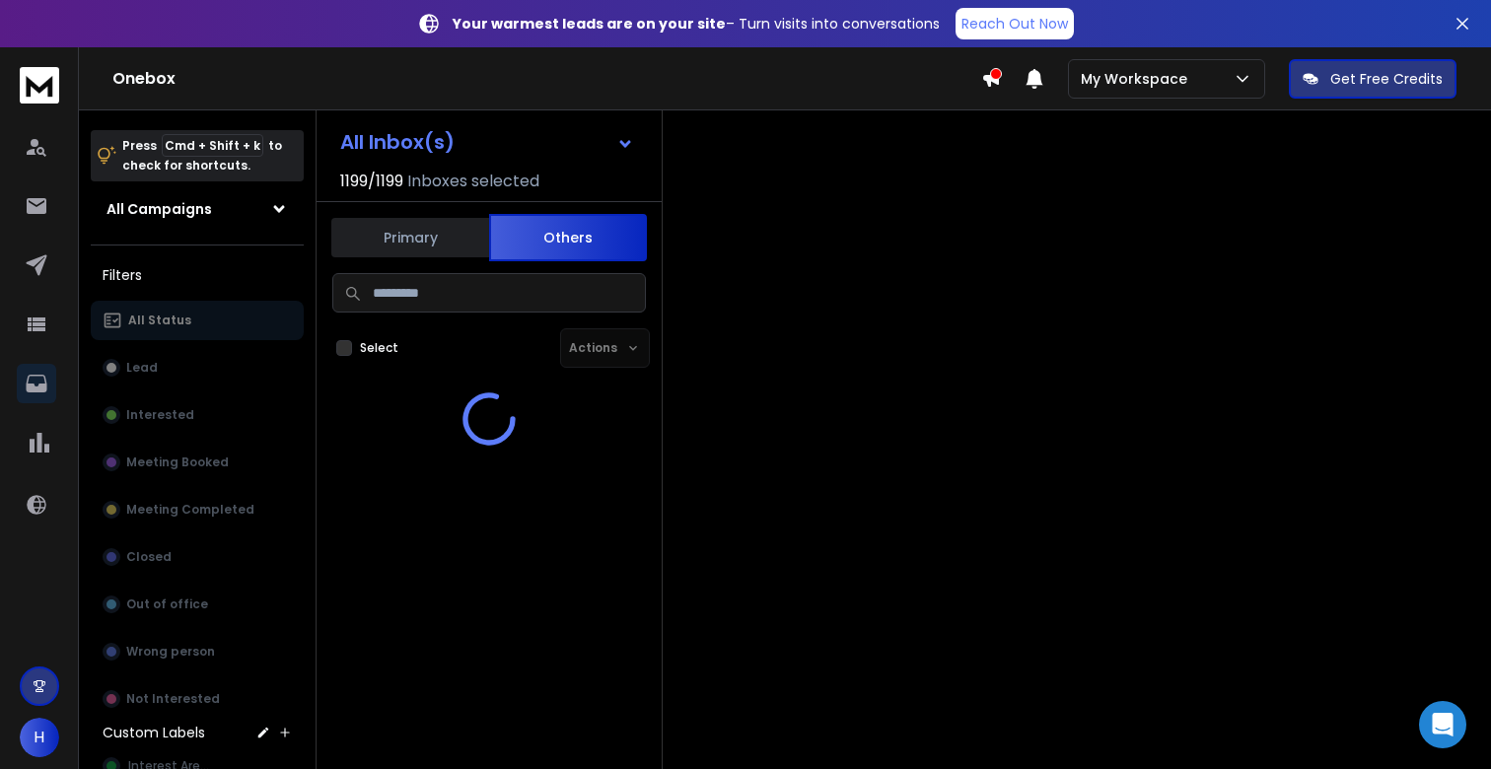
click at [532, 240] on button "Others" at bounding box center [568, 237] width 158 height 47
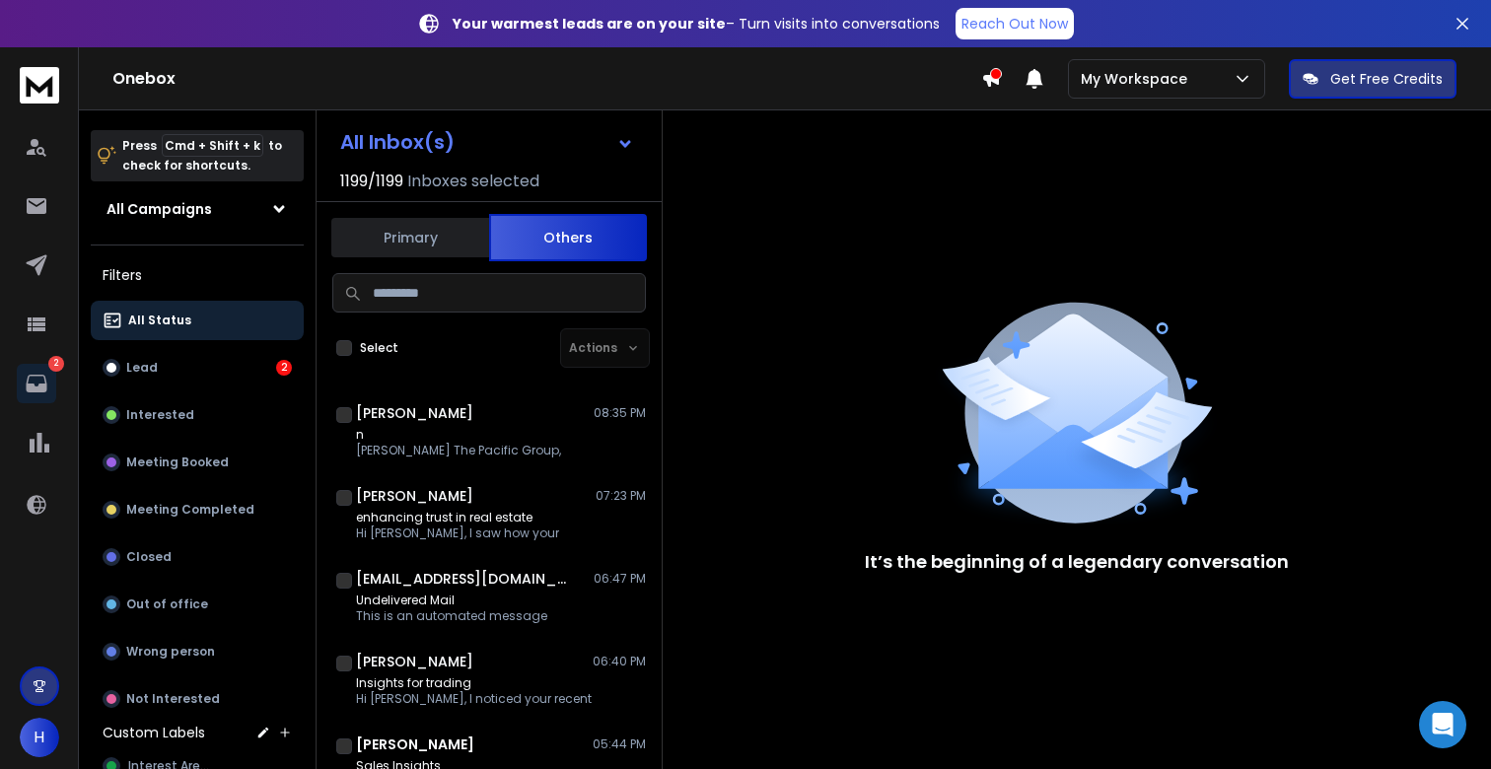
click at [464, 233] on button "Primary" at bounding box center [410, 237] width 158 height 43
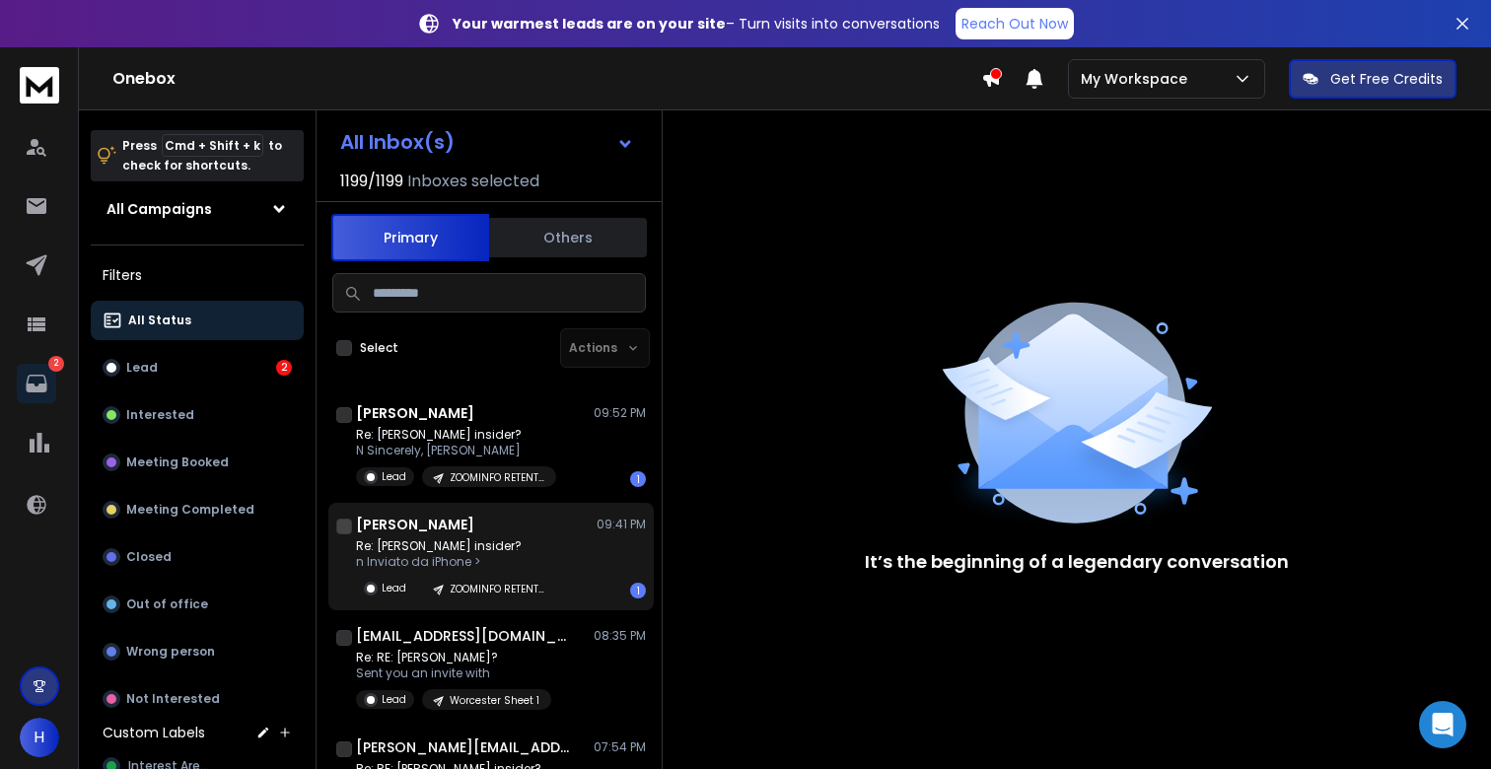
click at [528, 558] on p "n Inviato da iPhone >" at bounding box center [456, 562] width 200 height 16
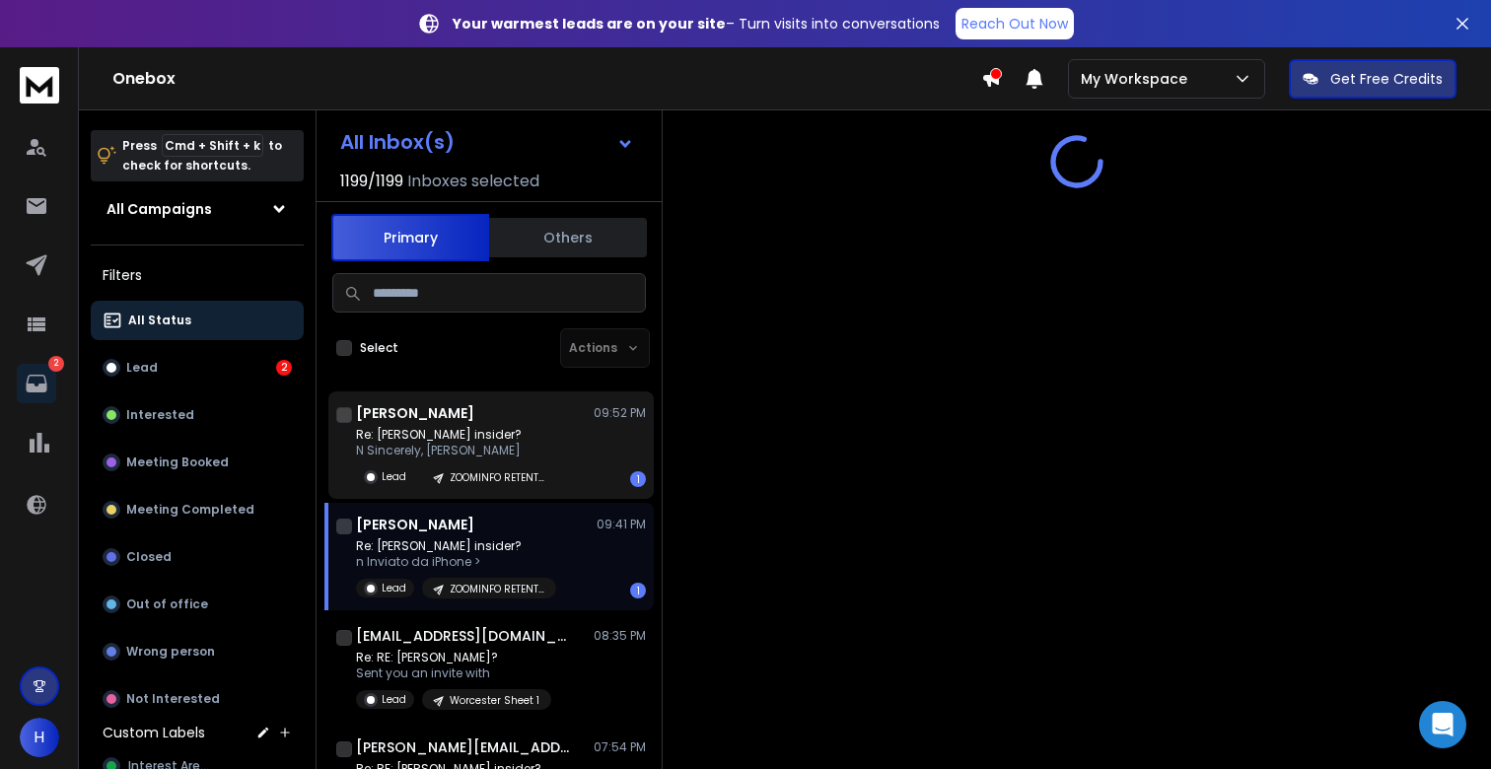
drag, startPoint x: 528, startPoint y: 558, endPoint x: 513, endPoint y: 418, distance: 140.9
click at [524, 550] on div "Re: [PERSON_NAME] insider? n Inviato da iPhone > Lead ZOOMINFO RETENTION CAMPAI…" at bounding box center [456, 568] width 200 height 60
click at [509, 410] on div "[PERSON_NAME] 09:52 PM" at bounding box center [501, 413] width 290 height 20
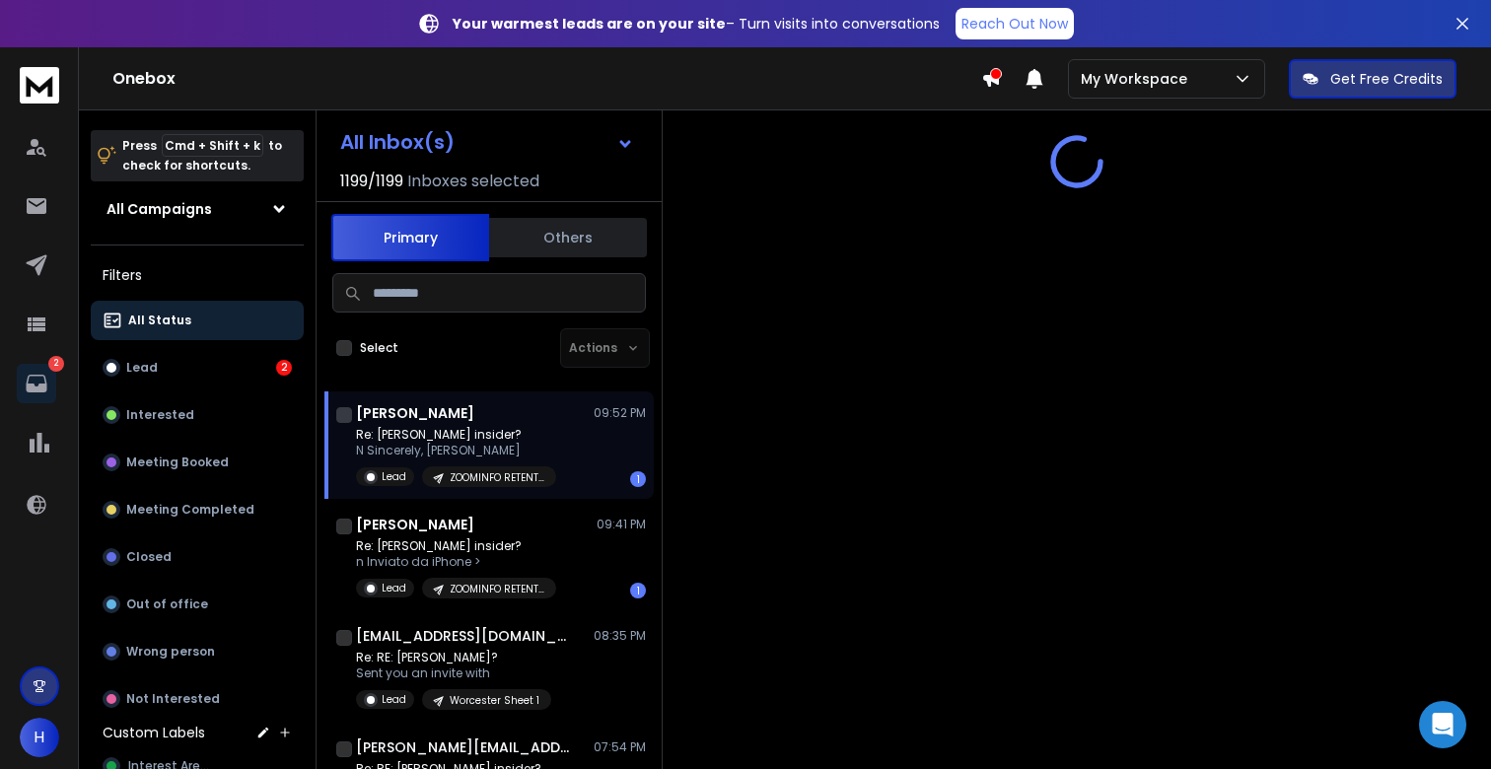
click at [510, 415] on div "[PERSON_NAME] 09:52 PM" at bounding box center [501, 413] width 290 height 20
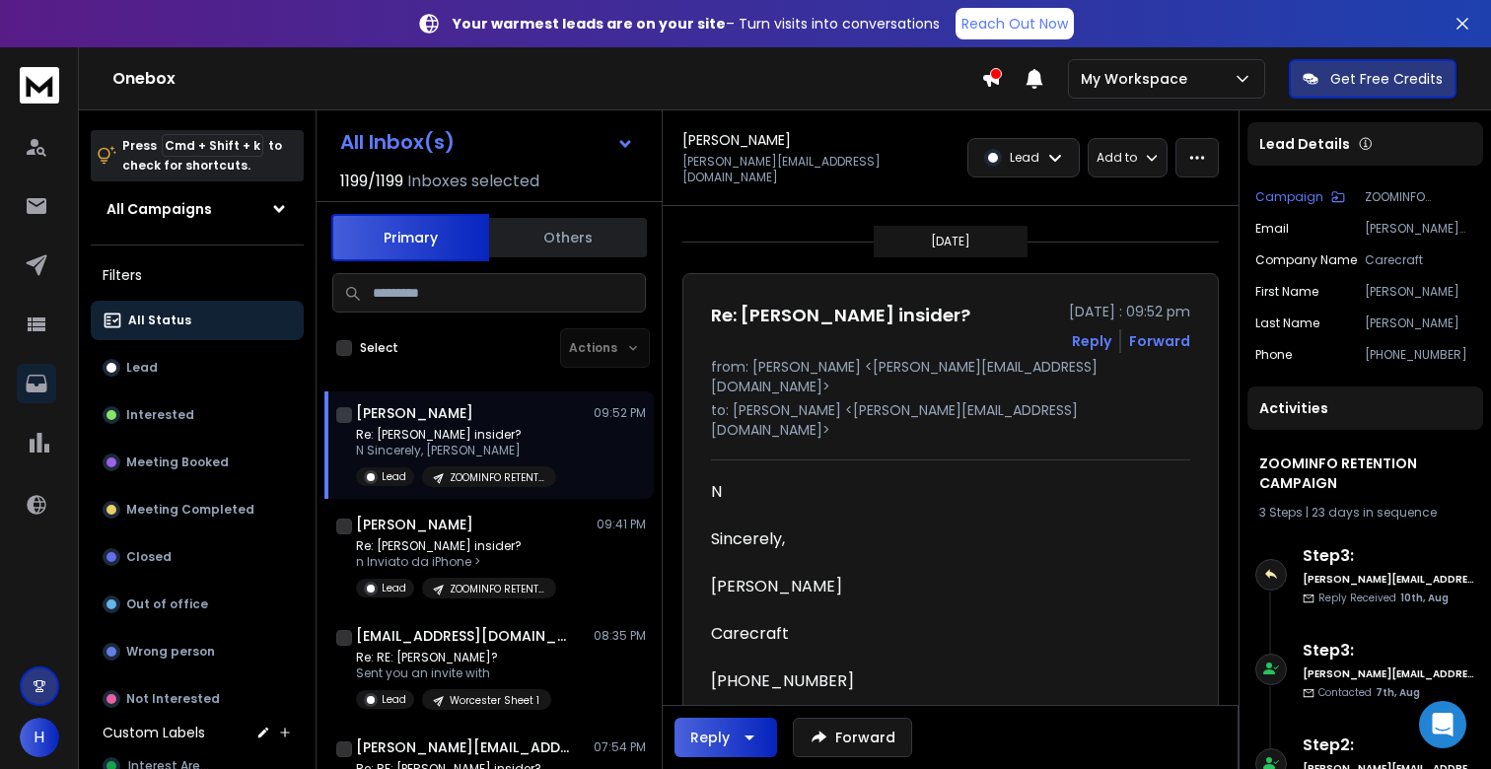
click at [531, 242] on button "Others" at bounding box center [568, 237] width 158 height 43
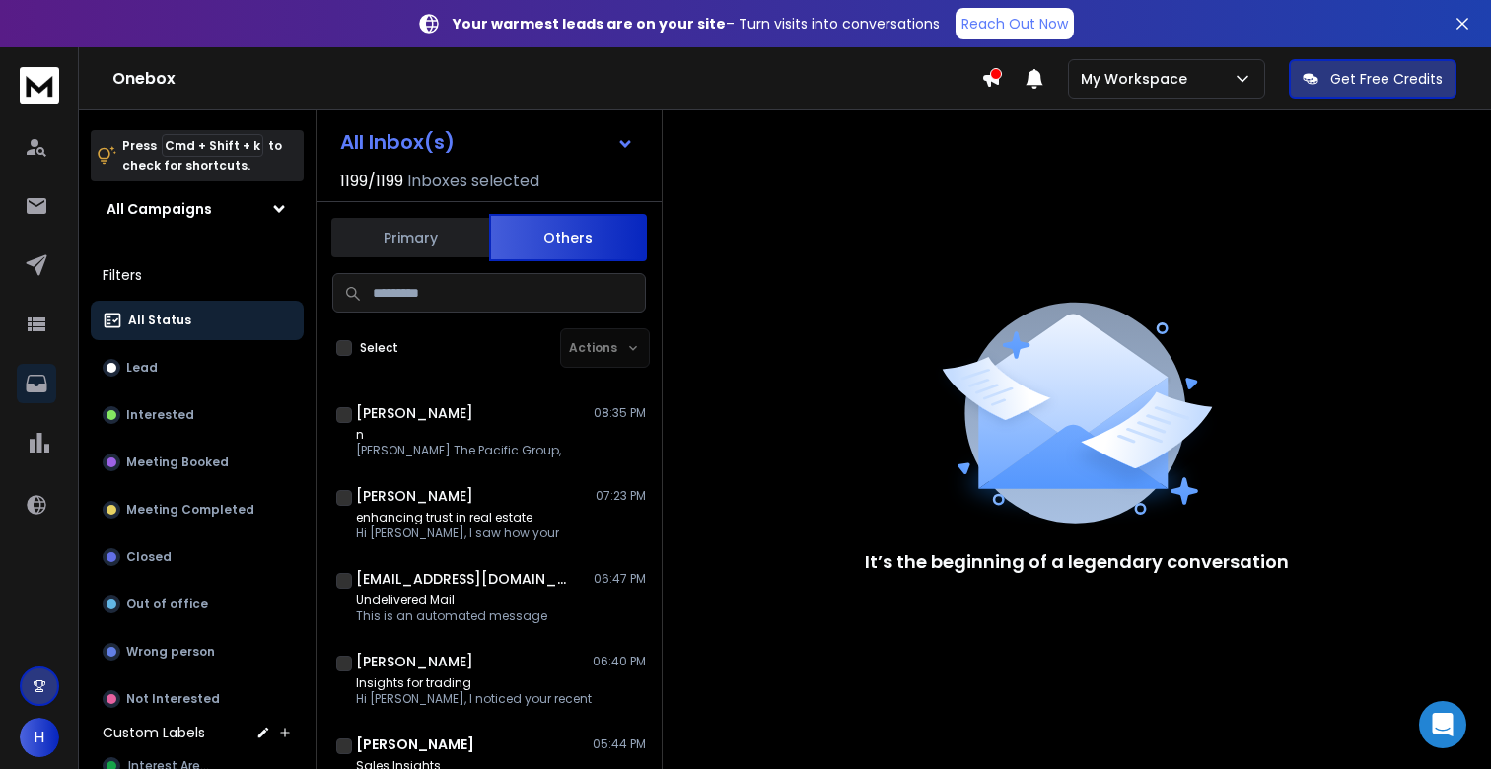
click at [410, 242] on button "Primary" at bounding box center [410, 237] width 158 height 43
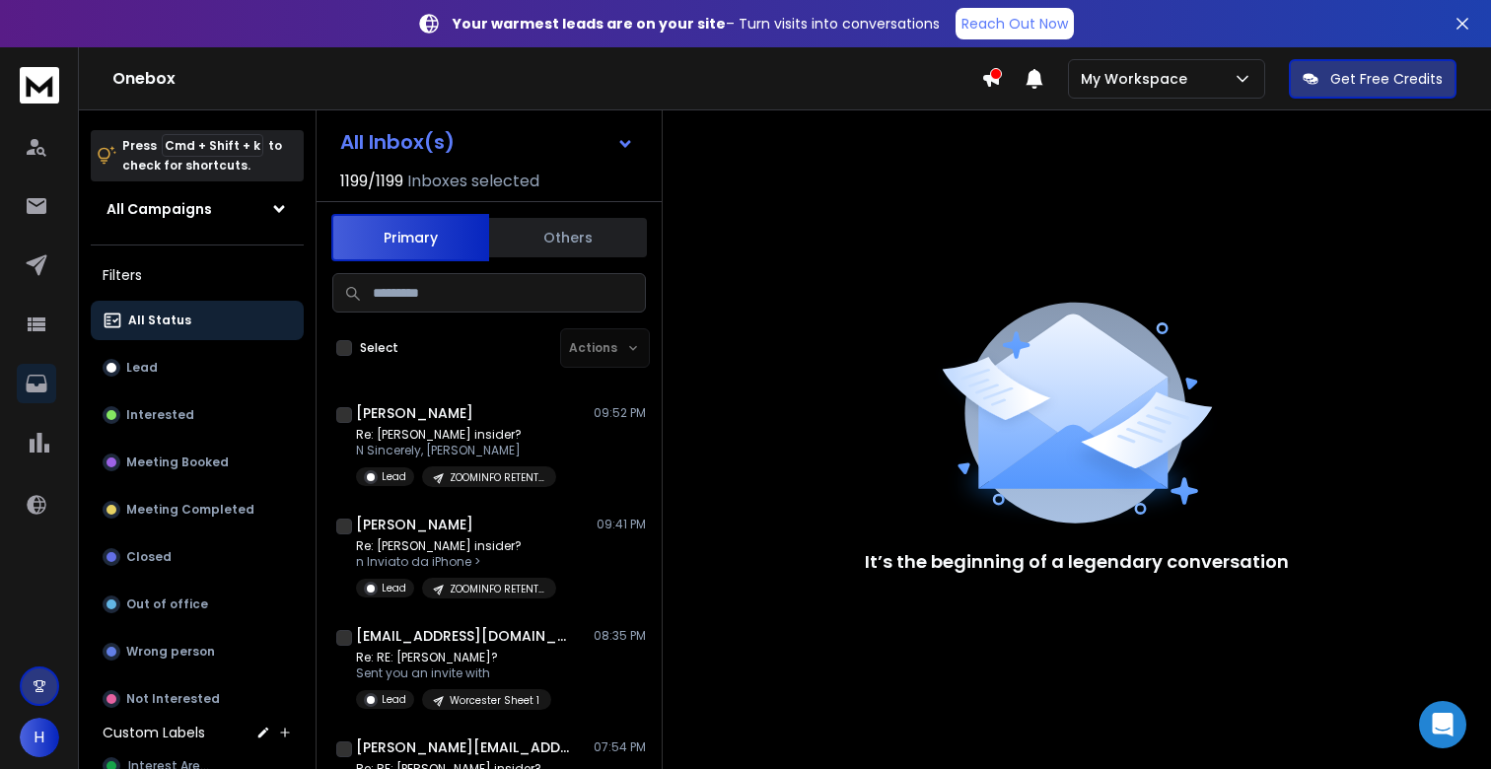
click at [556, 221] on button "Others" at bounding box center [568, 237] width 158 height 43
click at [554, 225] on button "Others" at bounding box center [568, 237] width 158 height 43
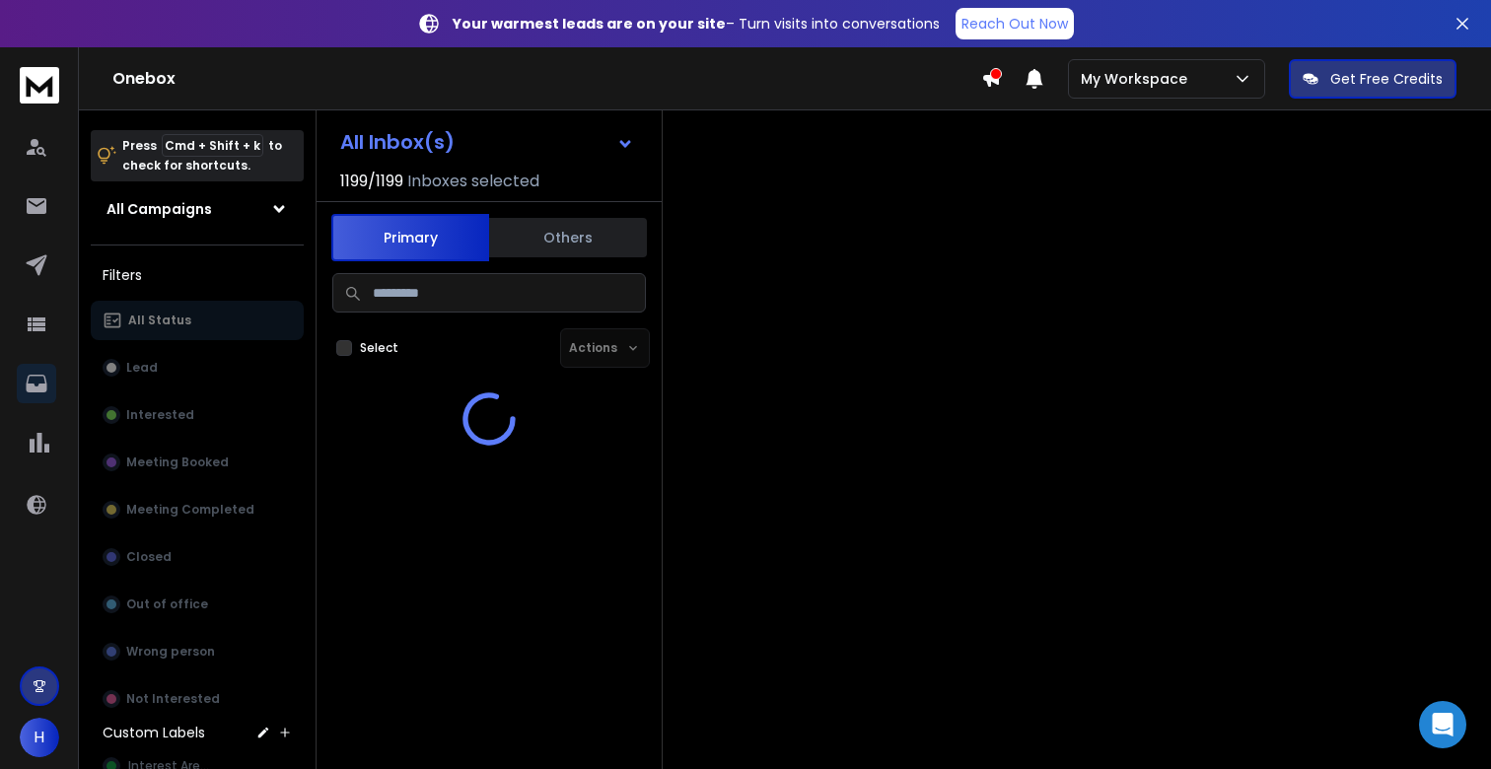
click at [409, 242] on button "Primary" at bounding box center [410, 237] width 158 height 47
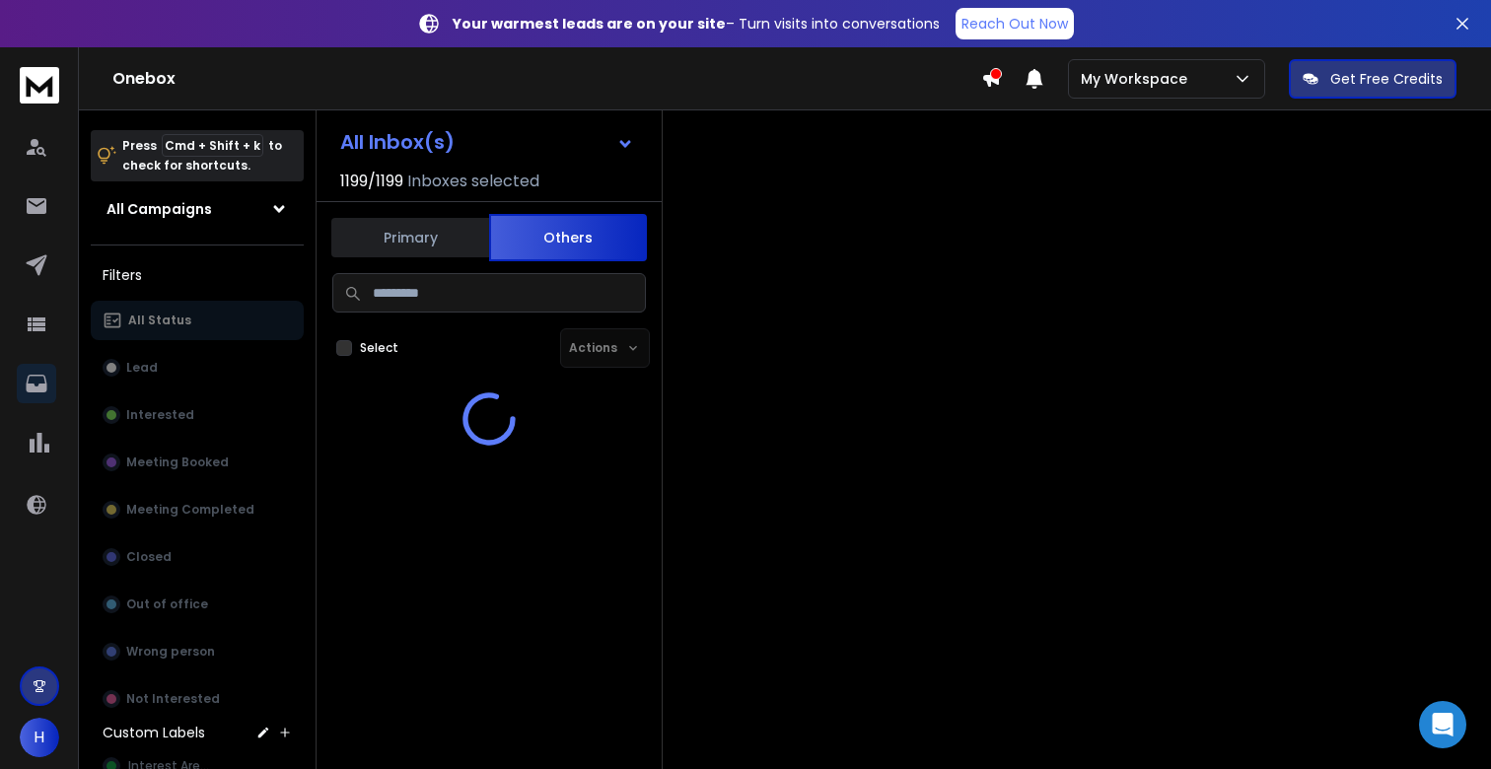
click at [582, 236] on button "Others" at bounding box center [568, 237] width 158 height 47
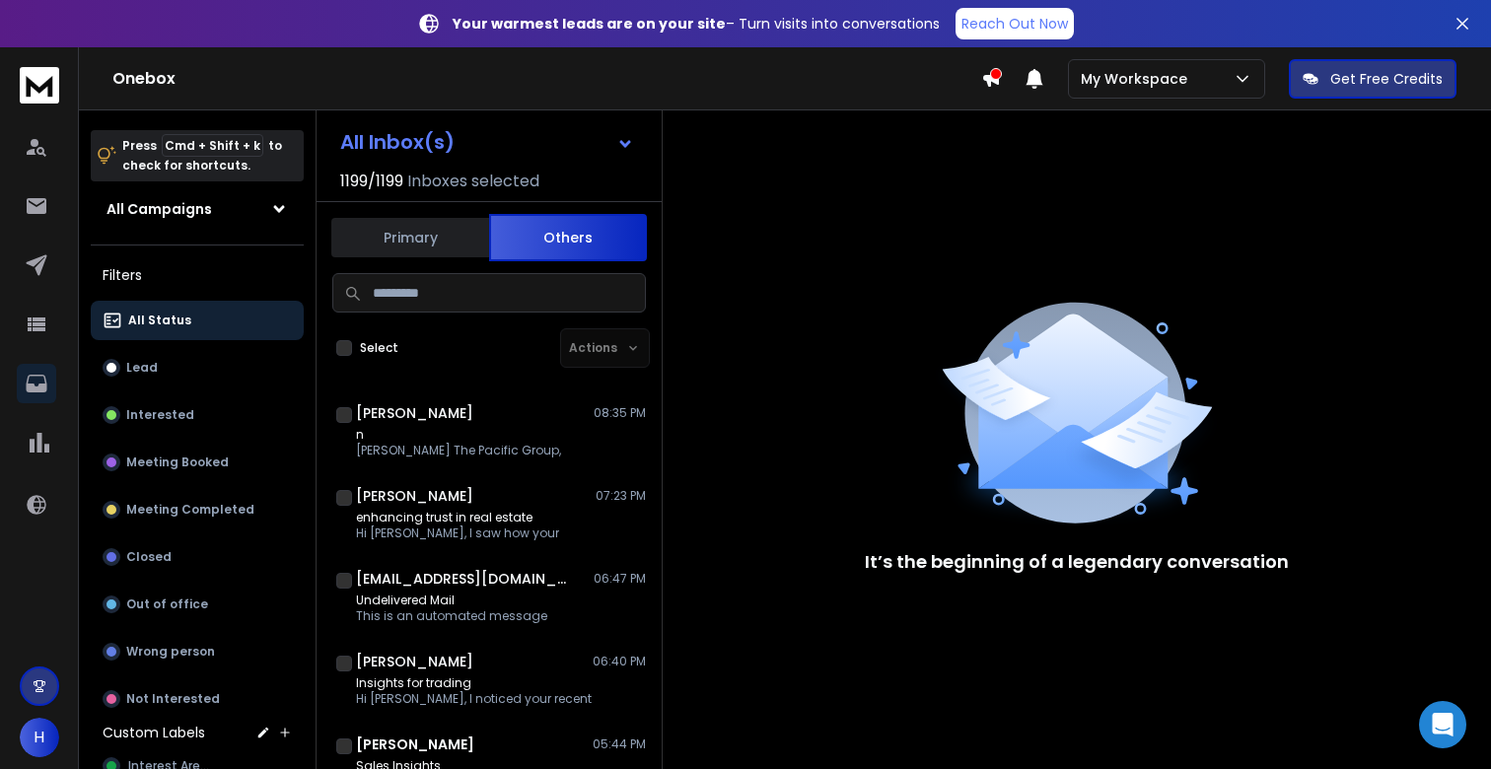
click at [422, 229] on button "Primary" at bounding box center [410, 237] width 158 height 43
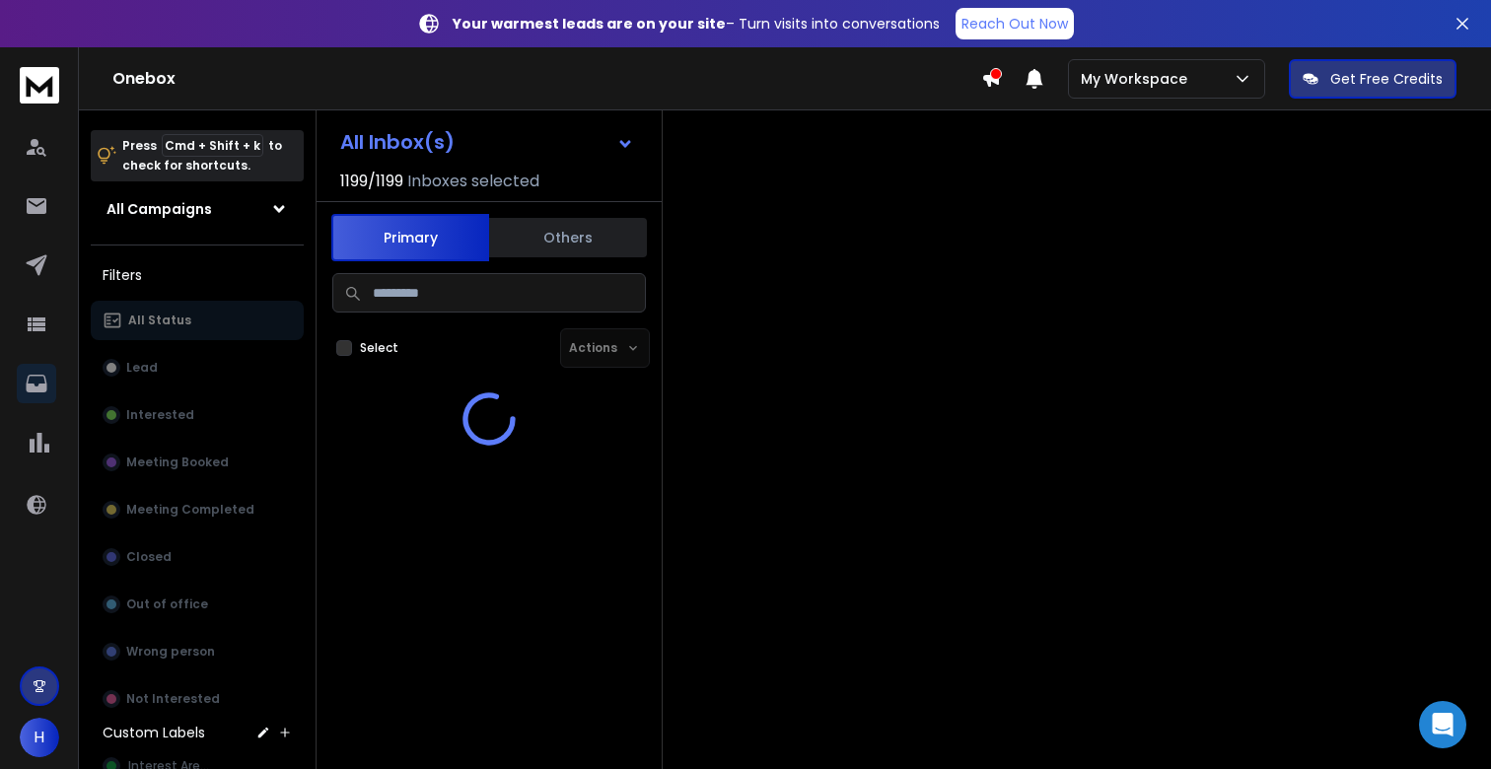
click at [422, 229] on button "Primary" at bounding box center [410, 237] width 158 height 47
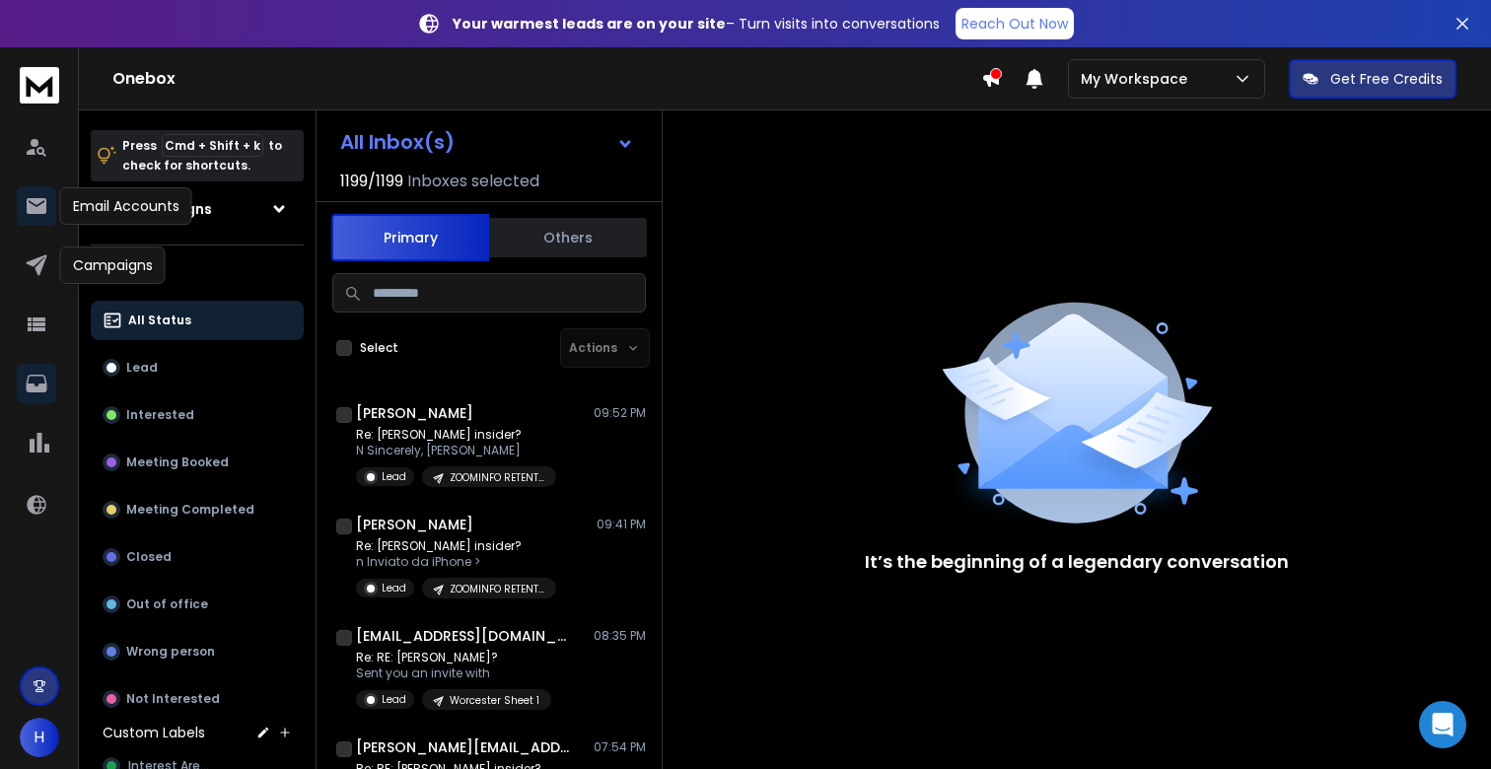
click at [25, 214] on icon at bounding box center [37, 206] width 24 height 24
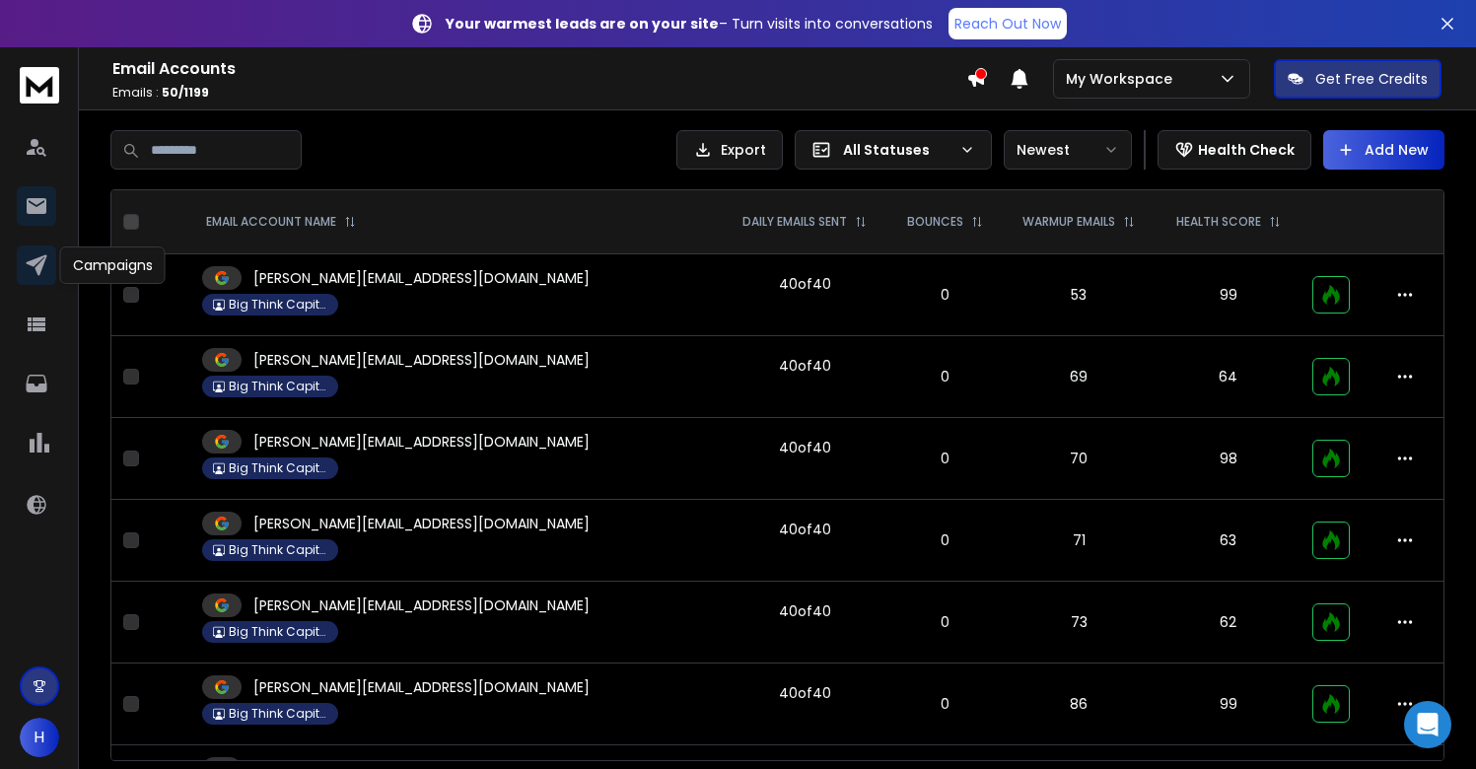
click at [37, 250] on link at bounding box center [36, 264] width 39 height 39
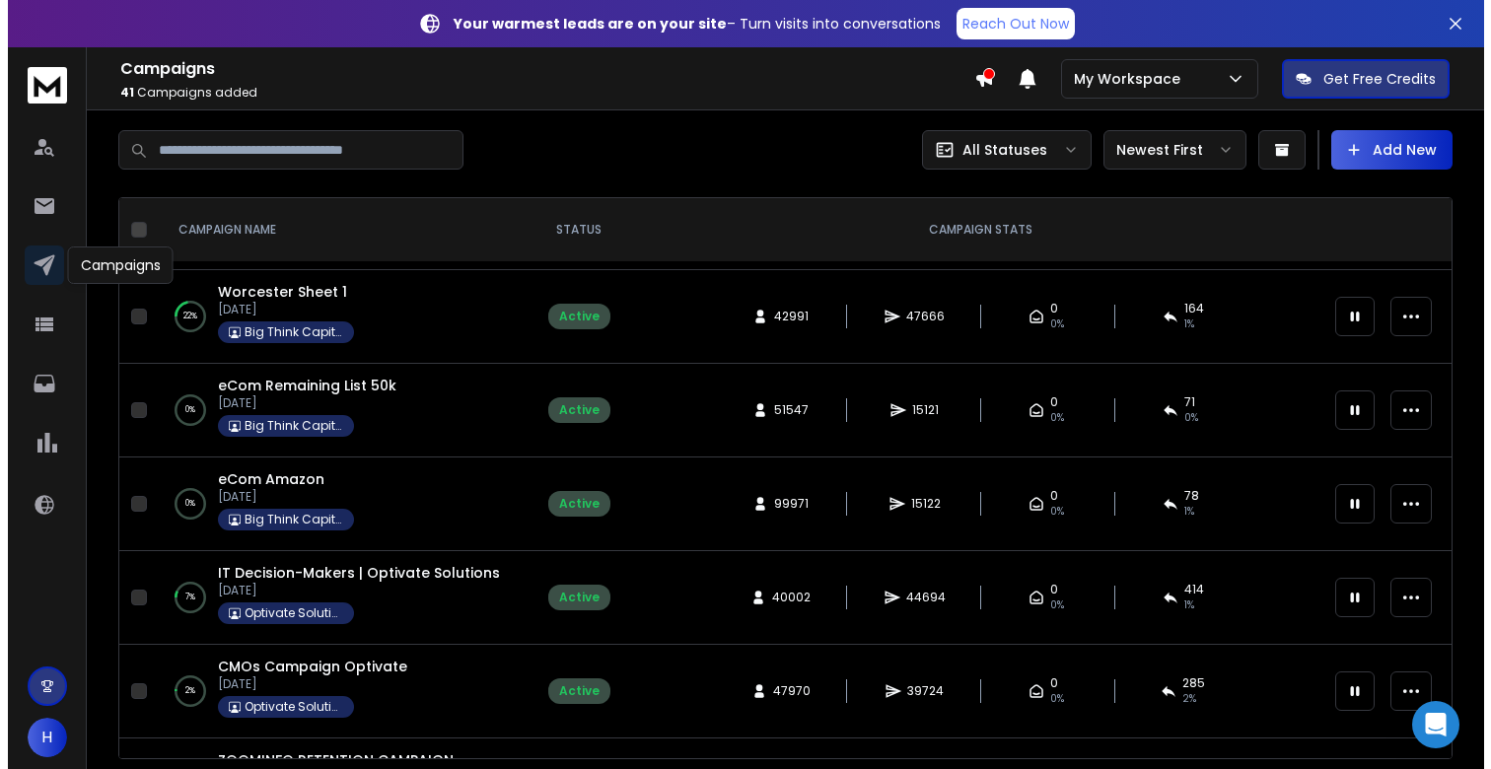
scroll to position [518, 0]
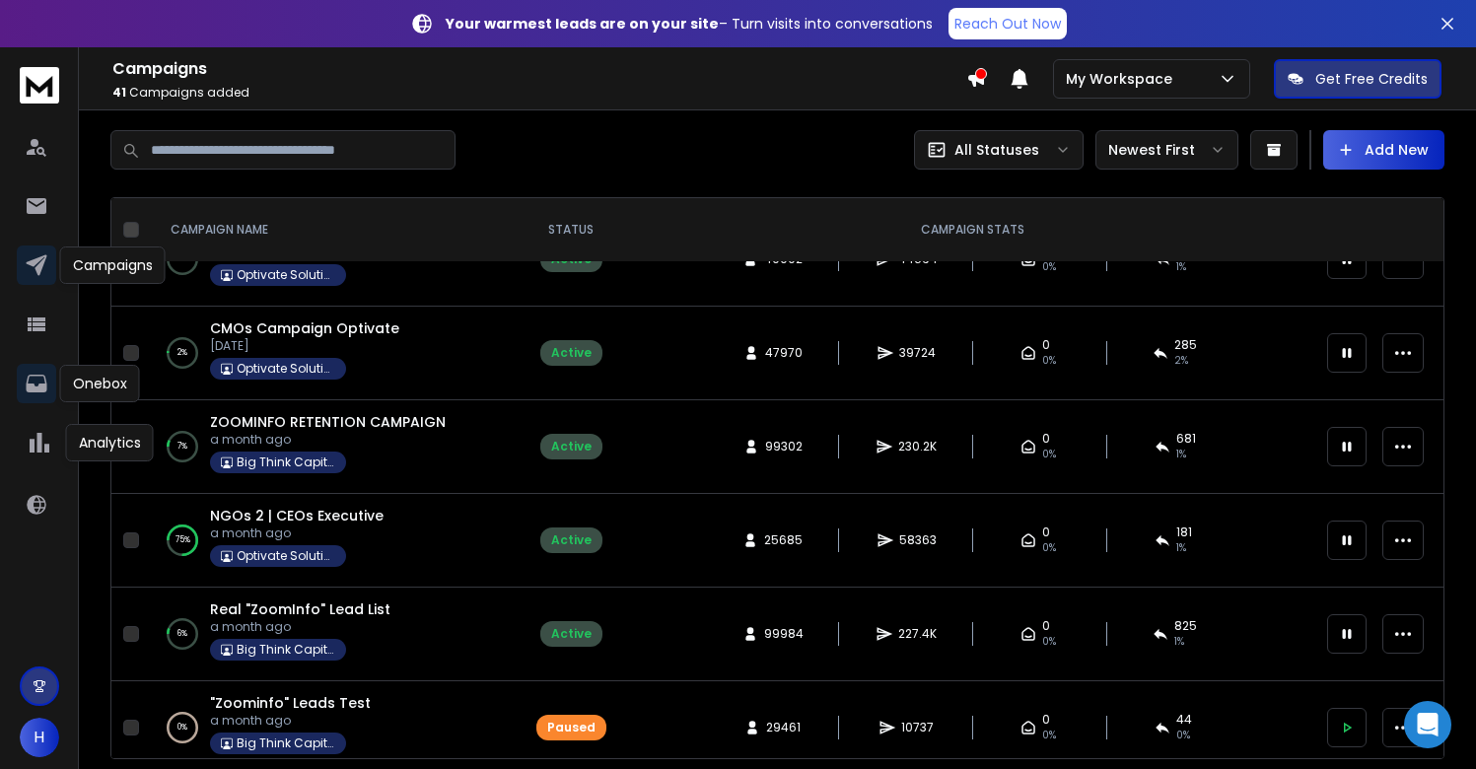
click at [33, 389] on icon at bounding box center [36, 384] width 21 height 18
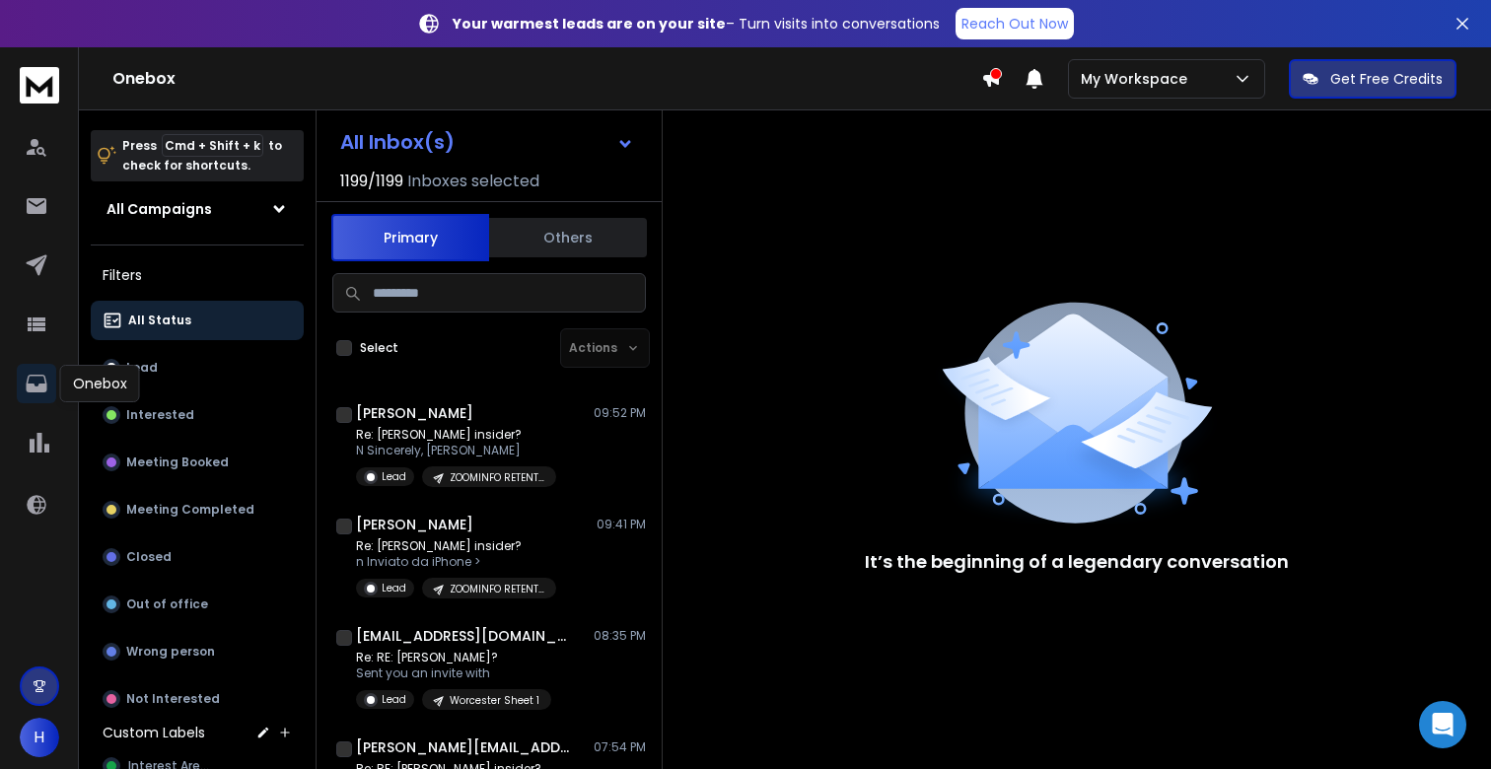
click at [528, 236] on button "Others" at bounding box center [568, 237] width 158 height 43
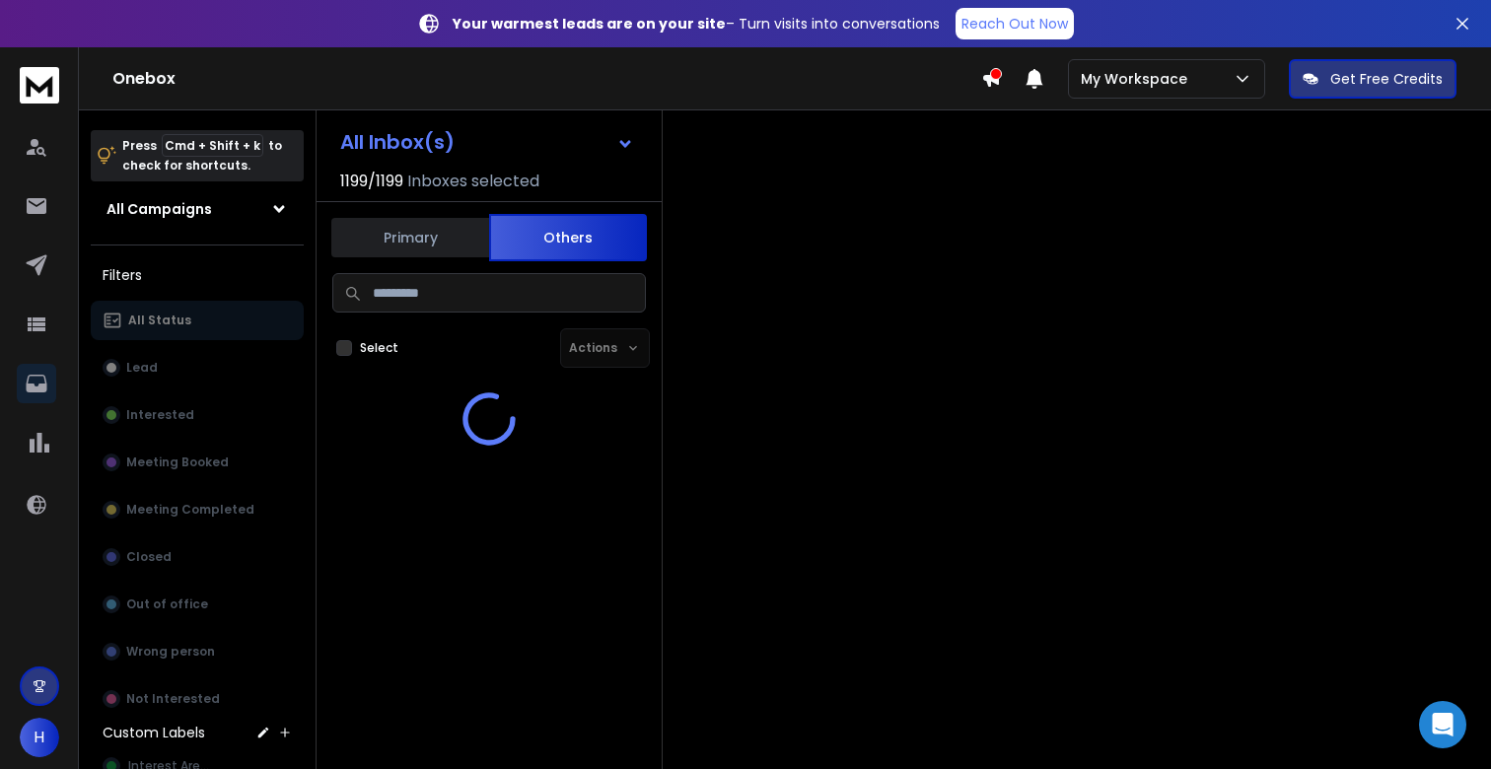
click at [528, 236] on button "Others" at bounding box center [568, 237] width 158 height 47
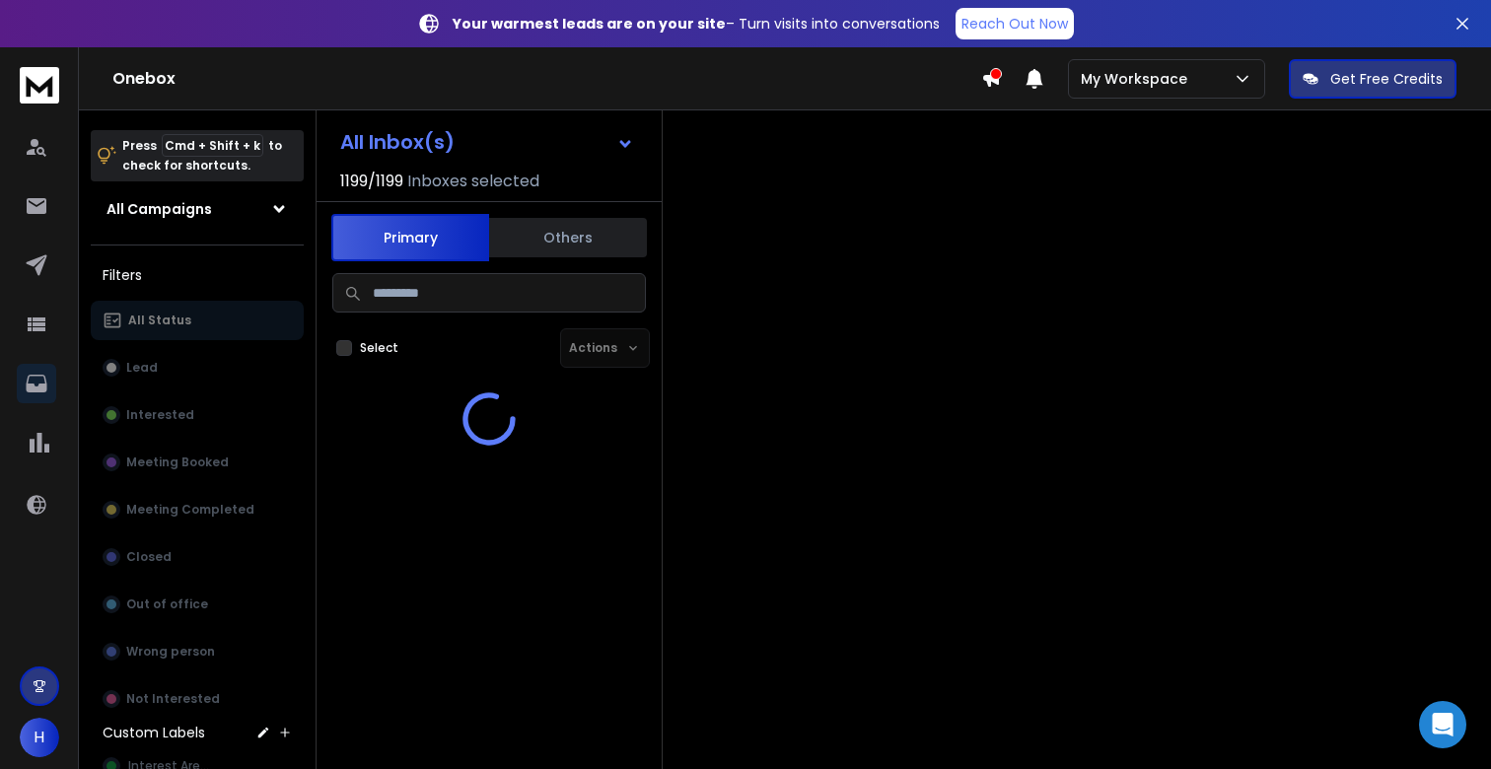
click at [428, 215] on button "Primary" at bounding box center [410, 237] width 158 height 47
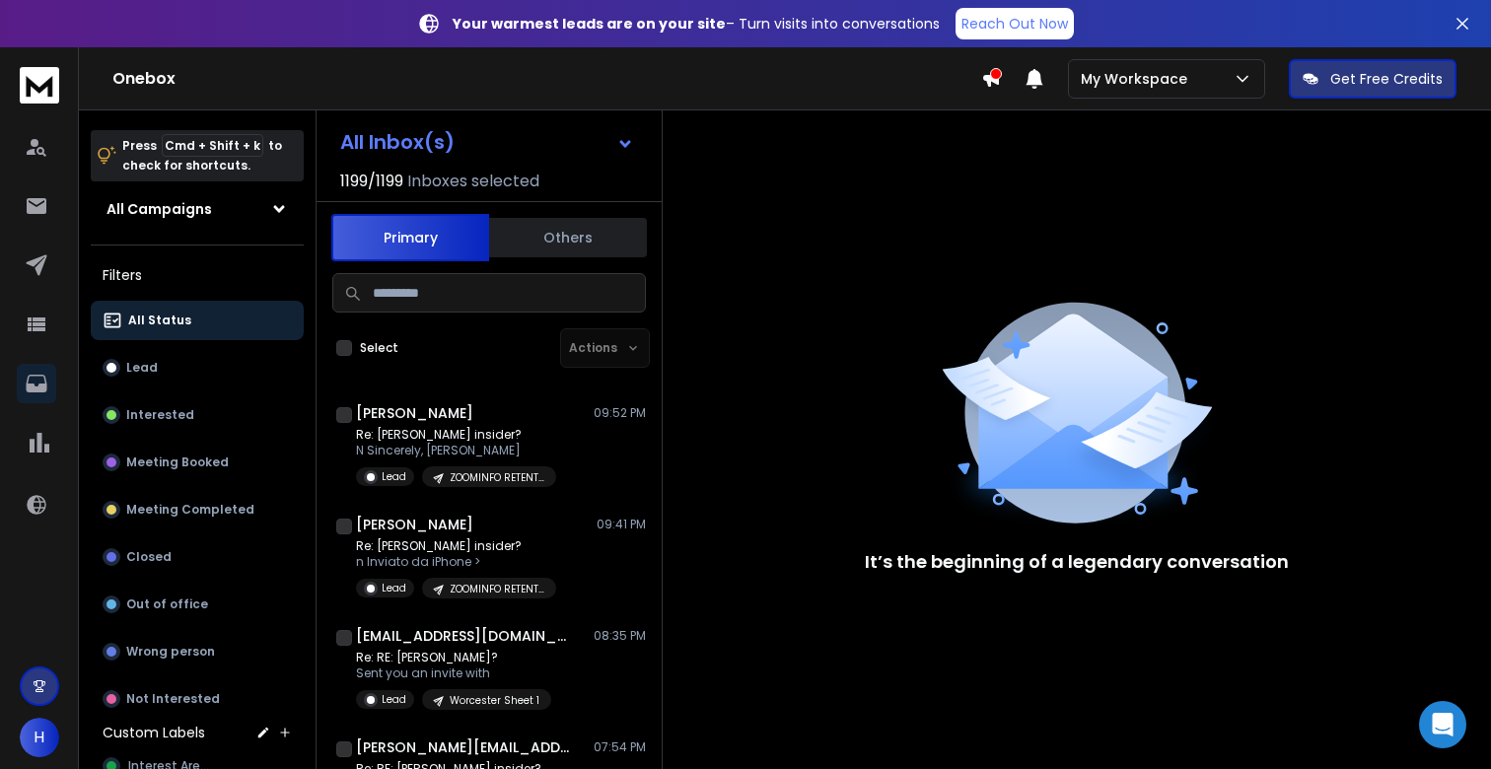
click at [624, 257] on button "Others" at bounding box center [568, 237] width 158 height 43
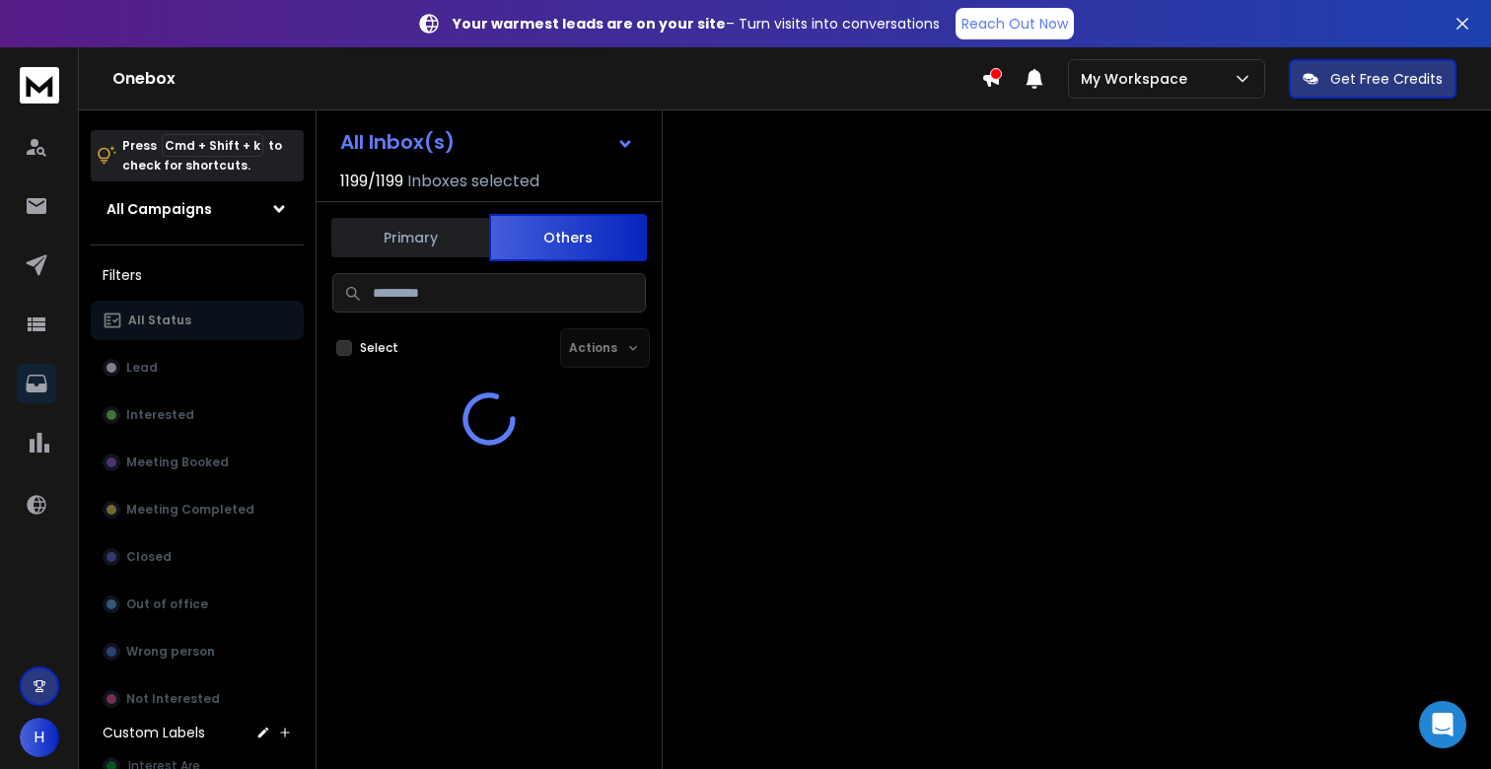
click at [607, 243] on button "Others" at bounding box center [568, 237] width 158 height 47
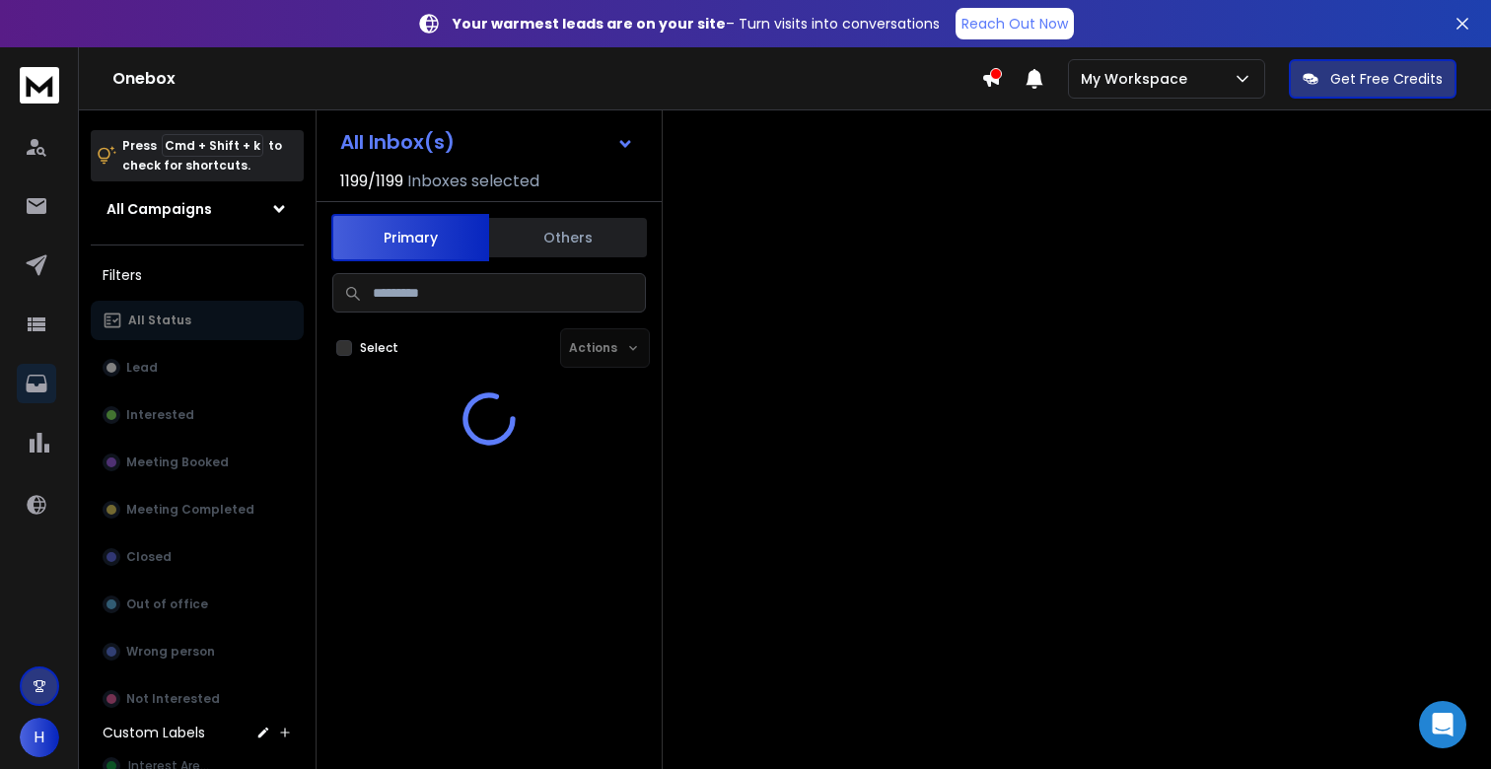
click at [411, 230] on button "Primary" at bounding box center [410, 237] width 158 height 47
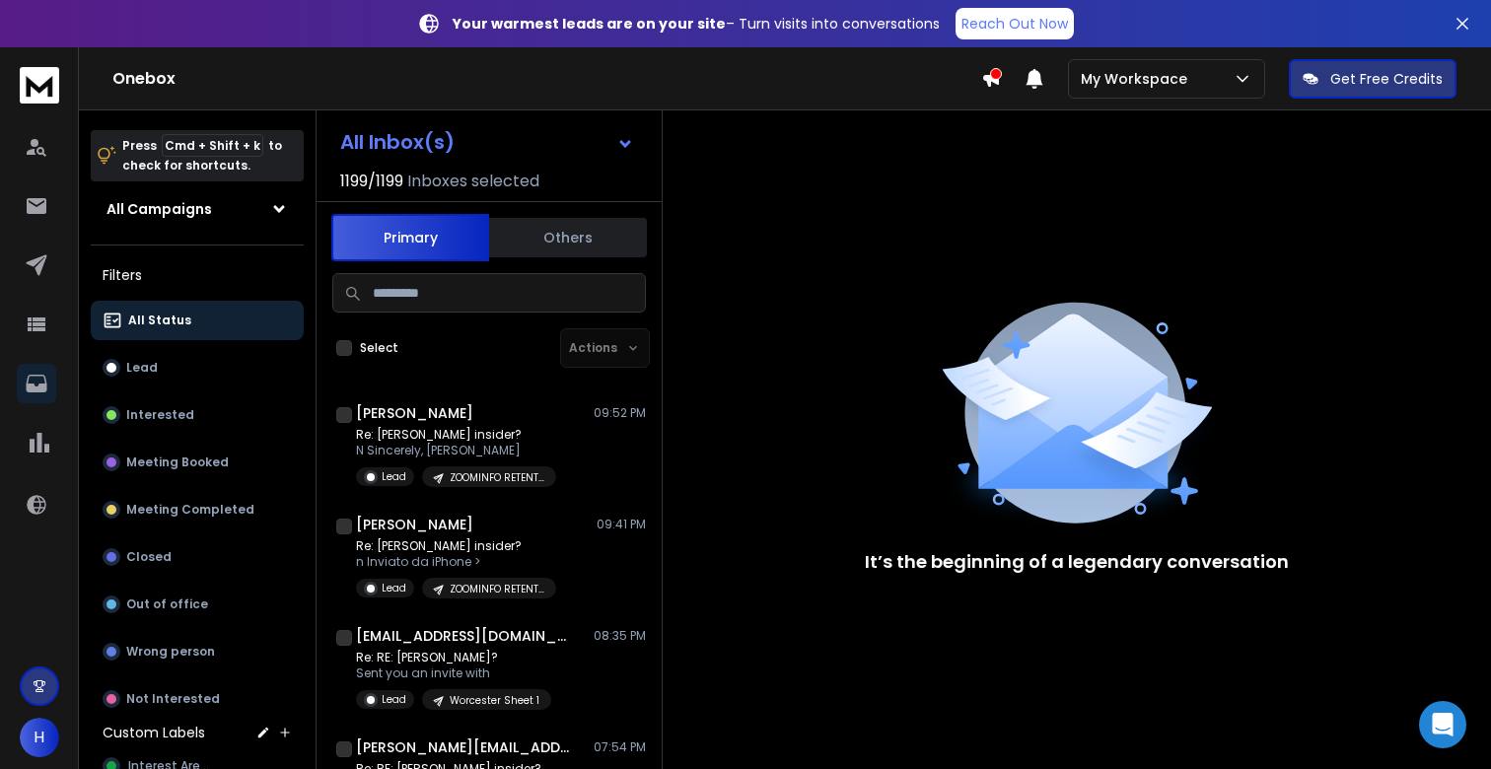
click at [552, 251] on button "Others" at bounding box center [568, 237] width 158 height 43
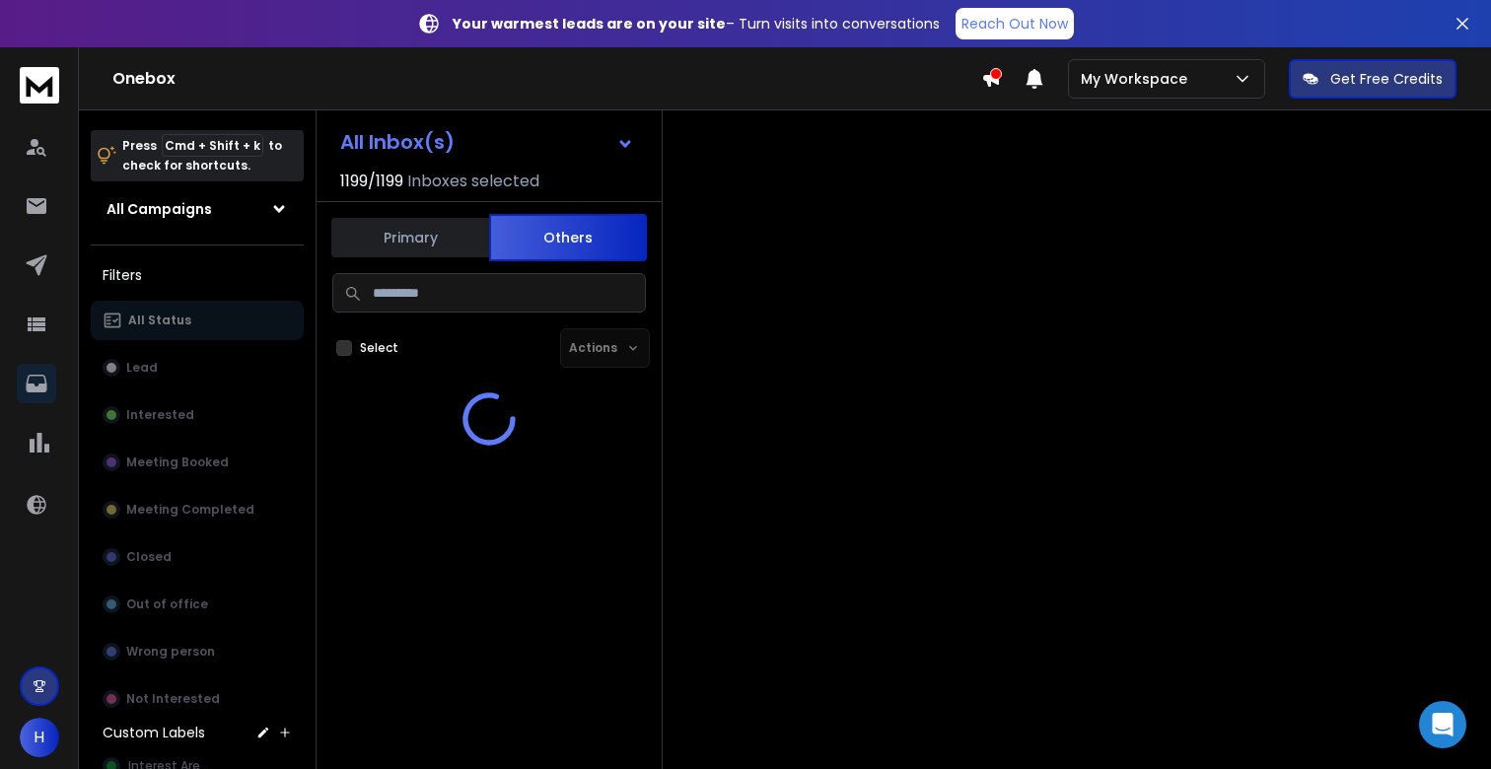
click at [548, 231] on button "Others" at bounding box center [568, 237] width 158 height 47
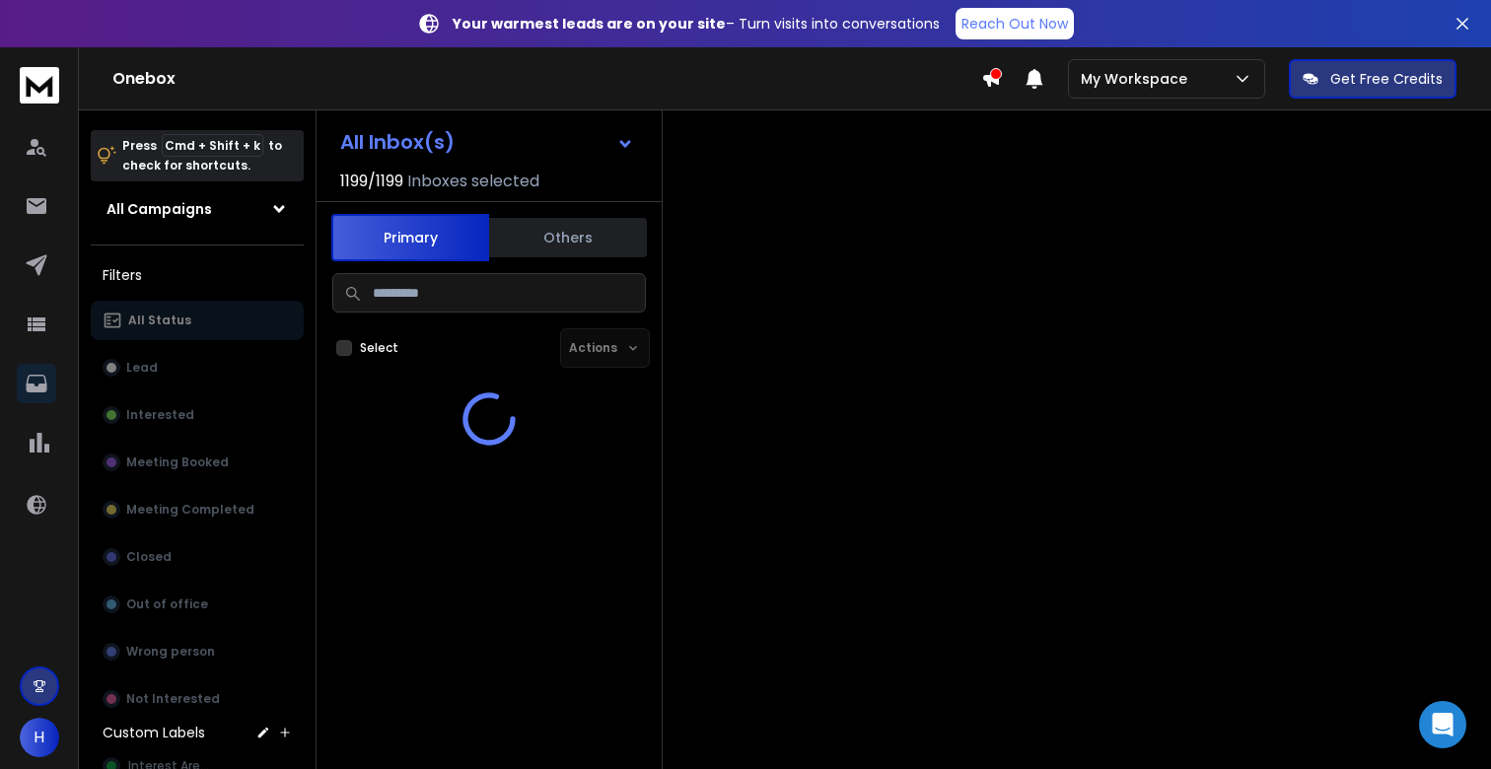
click at [420, 238] on button "Primary" at bounding box center [410, 237] width 158 height 47
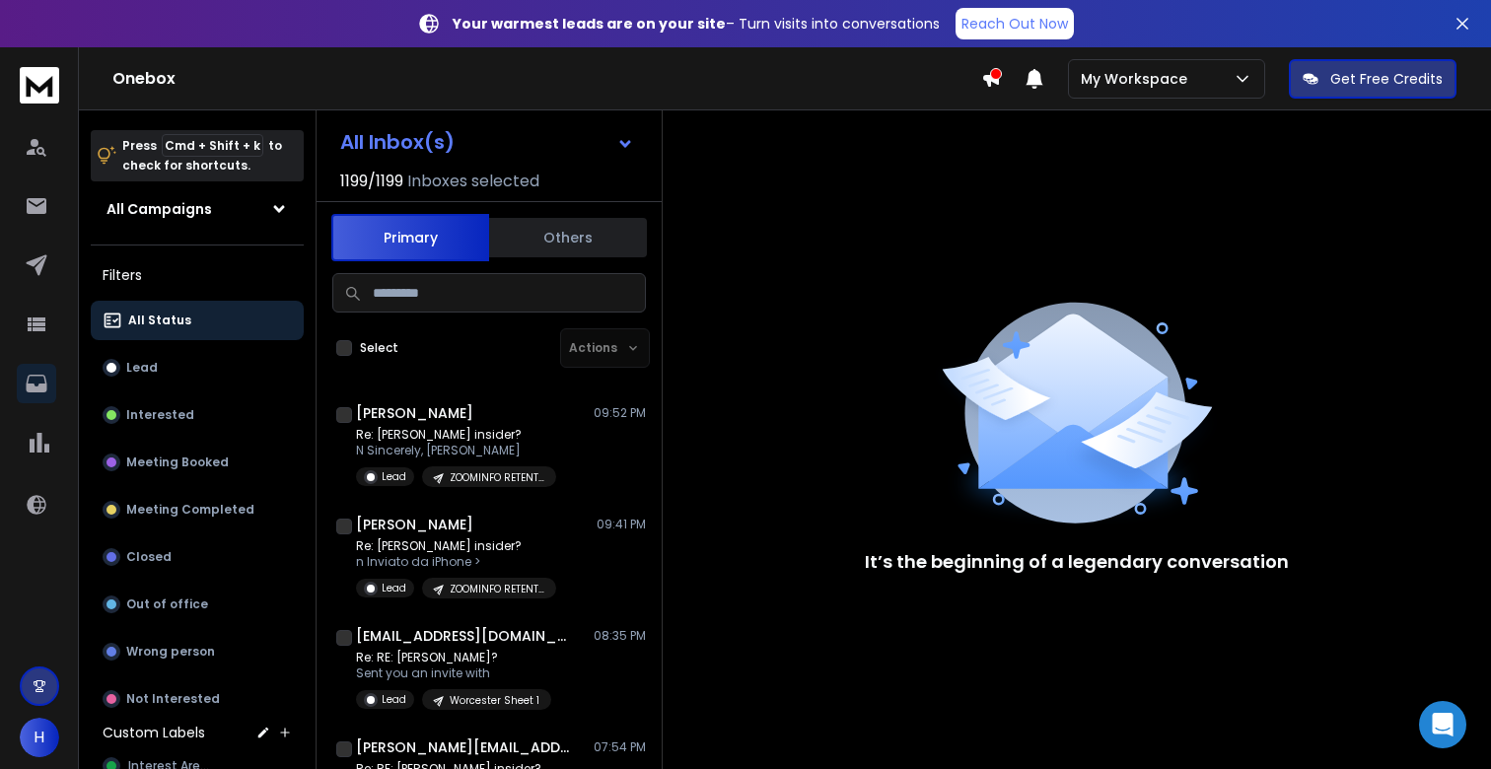
drag, startPoint x: 594, startPoint y: 203, endPoint x: 583, endPoint y: 253, distance: 51.6
click at [593, 207] on div "All Inbox(s) 1199 / 1199 Inboxes selected Primary Others Select Actions [PERSON…" at bounding box center [488, 494] width 345 height 769
click at [583, 253] on button "Others" at bounding box center [568, 237] width 158 height 43
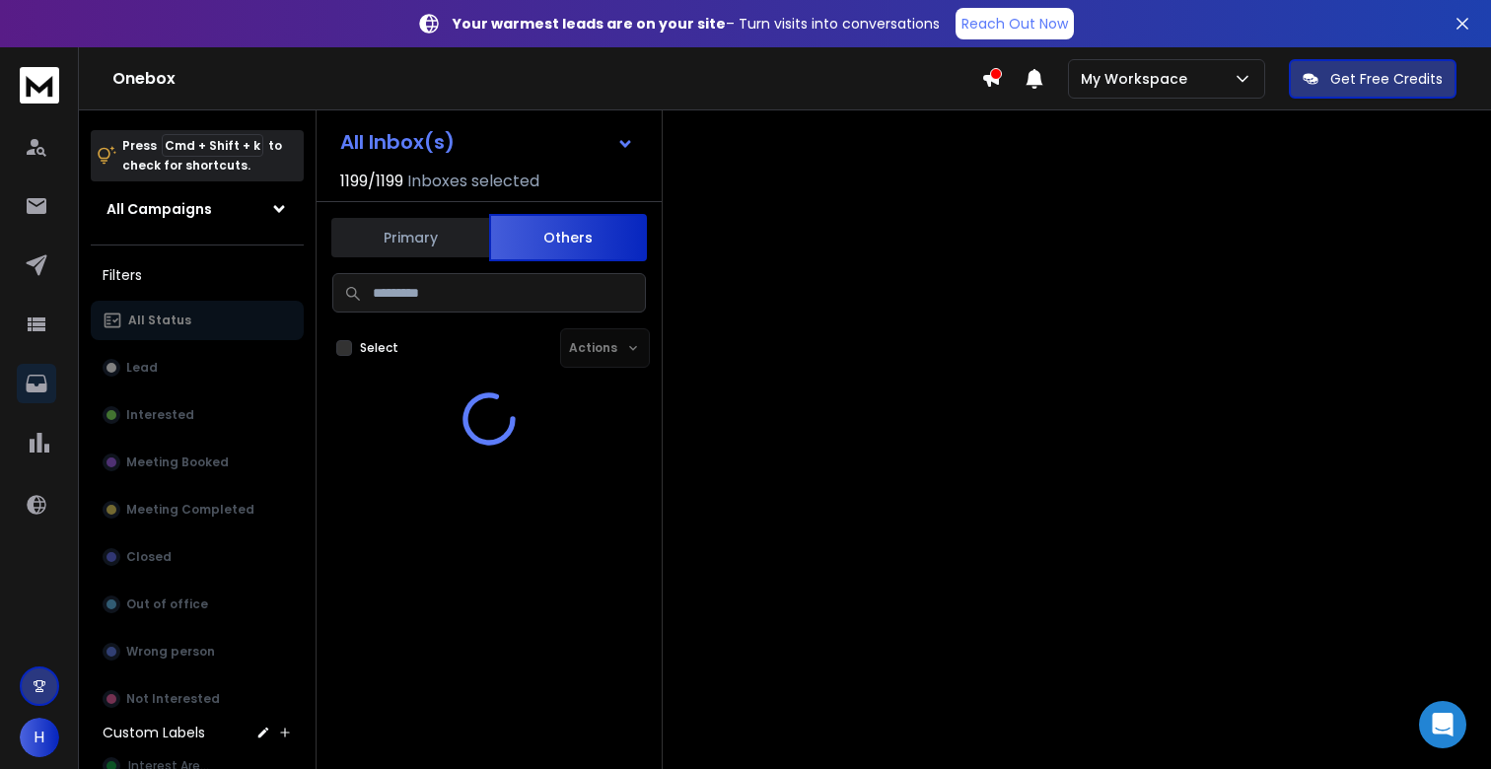
click at [583, 253] on button "Others" at bounding box center [568, 237] width 158 height 47
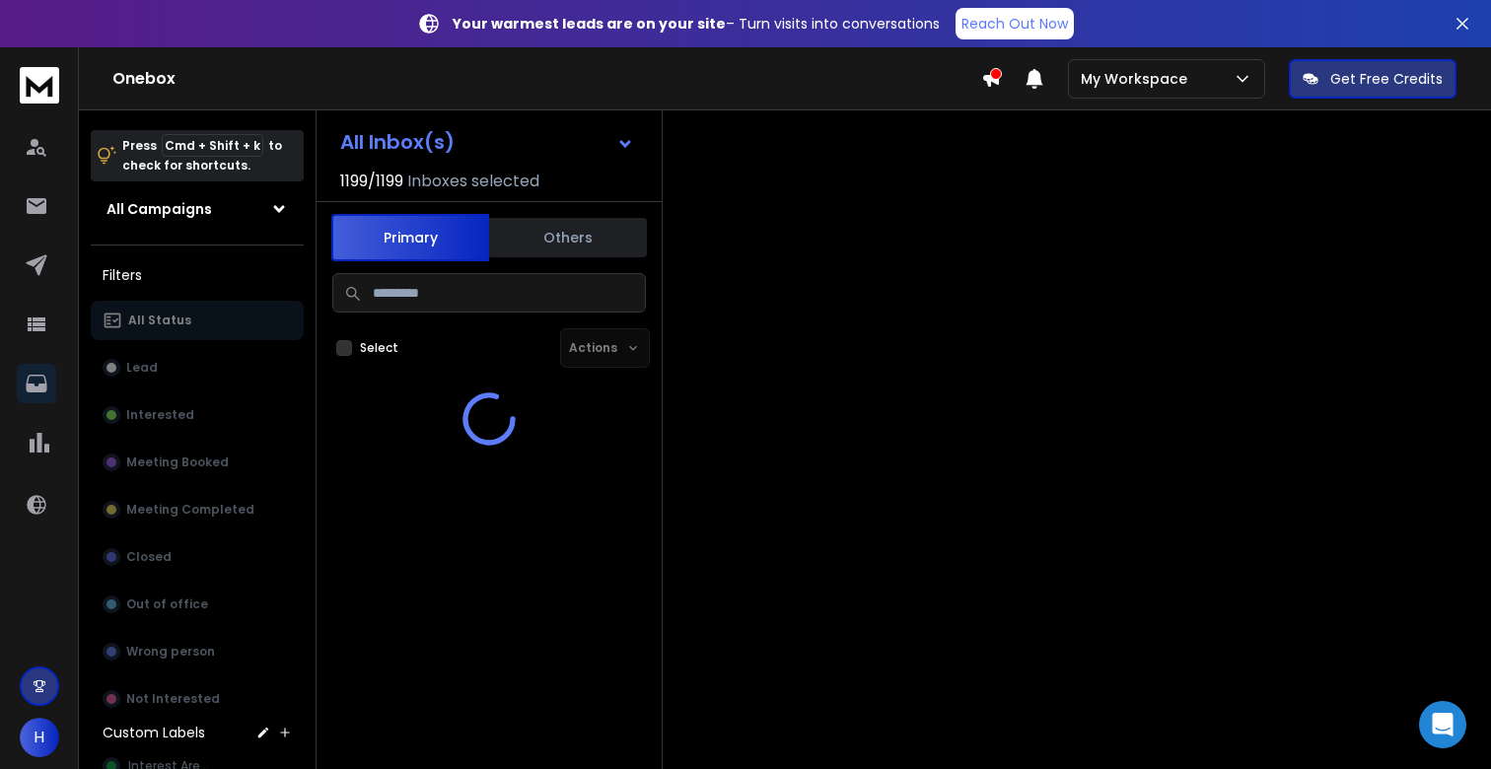
click at [387, 225] on button "Primary" at bounding box center [410, 237] width 158 height 47
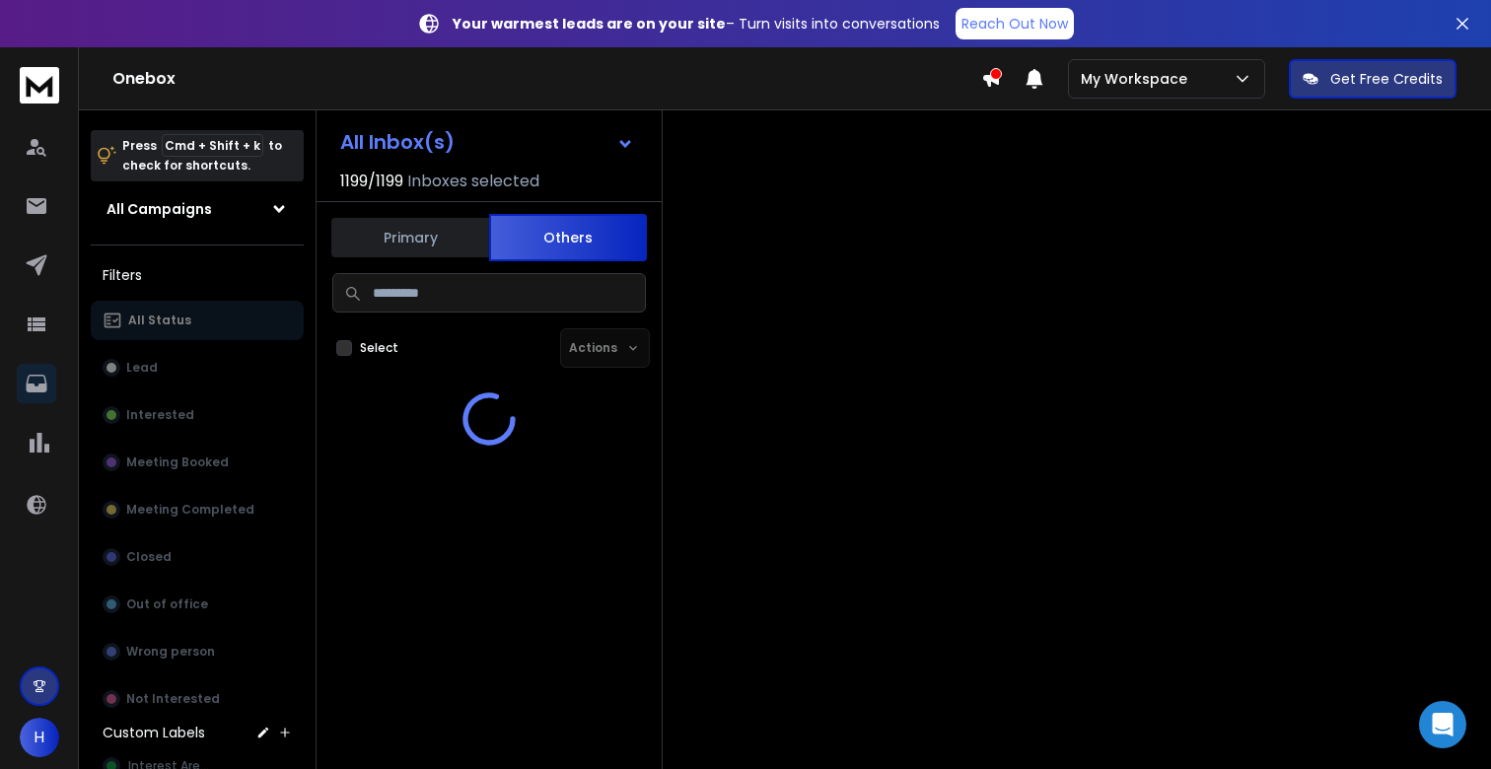
drag, startPoint x: 629, startPoint y: 240, endPoint x: 584, endPoint y: 254, distance: 47.7
click at [621, 243] on button "Others" at bounding box center [568, 237] width 158 height 47
click at [552, 254] on button "Others" at bounding box center [568, 237] width 158 height 47
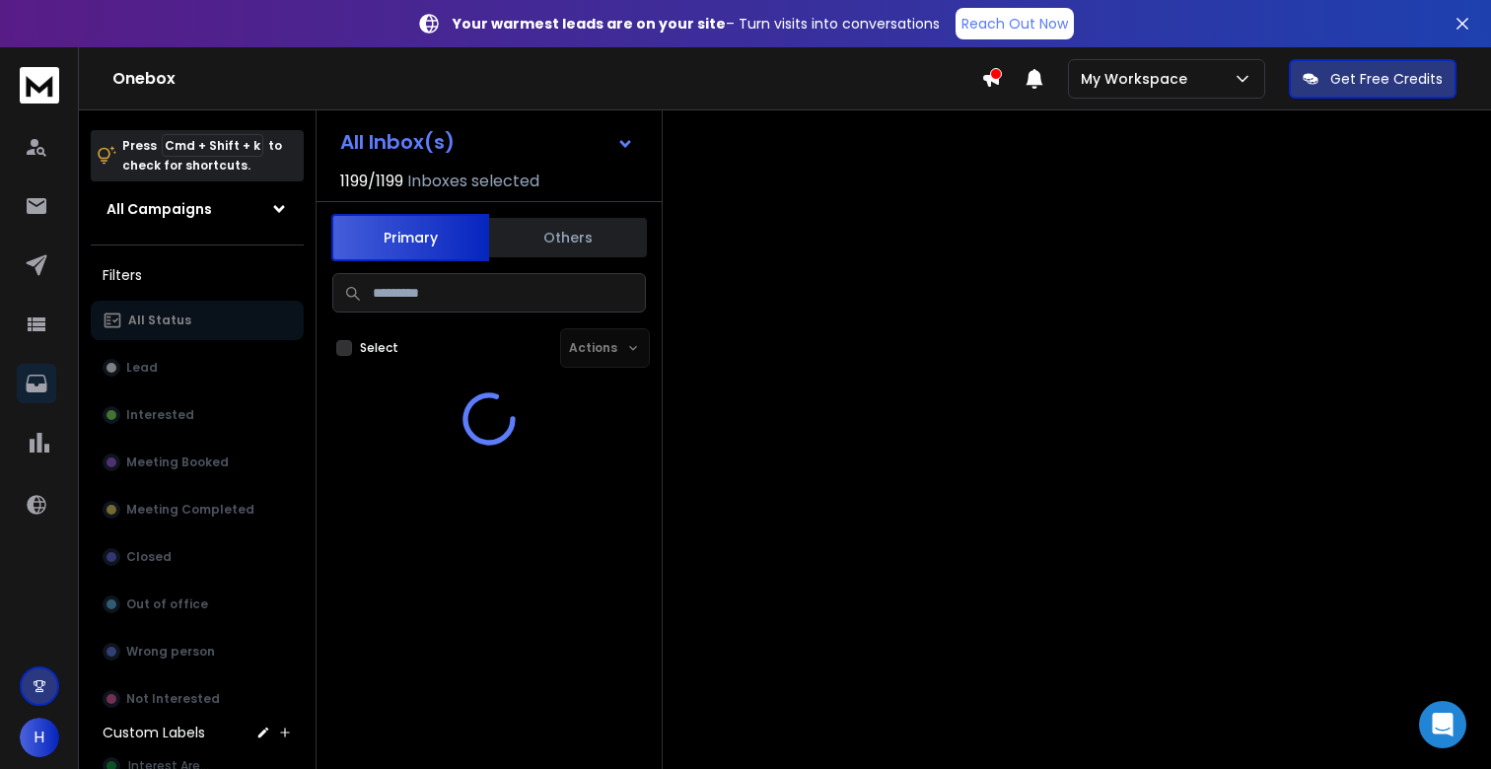
click at [350, 228] on button "Primary" at bounding box center [410, 237] width 158 height 47
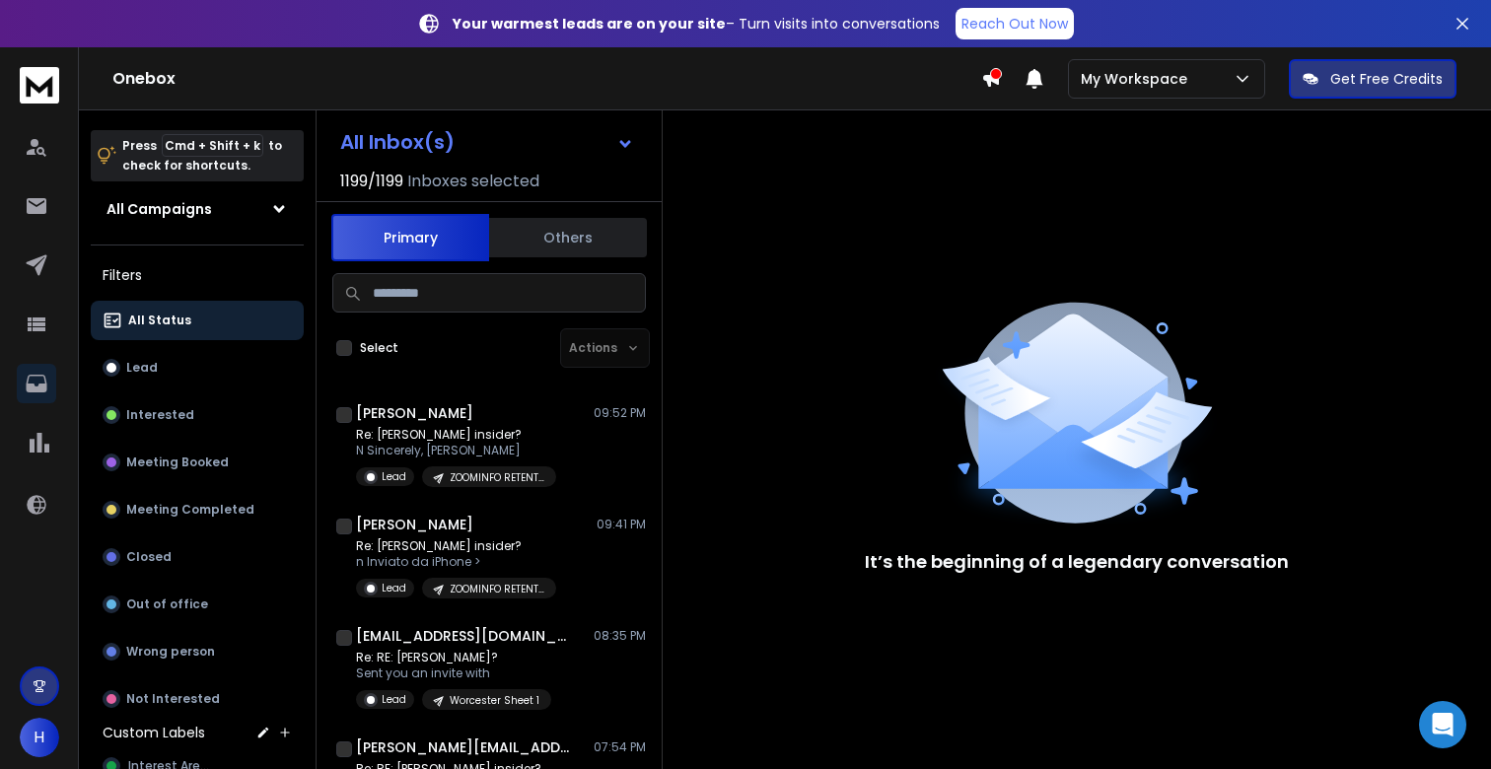
click at [566, 236] on button "Others" at bounding box center [568, 237] width 158 height 43
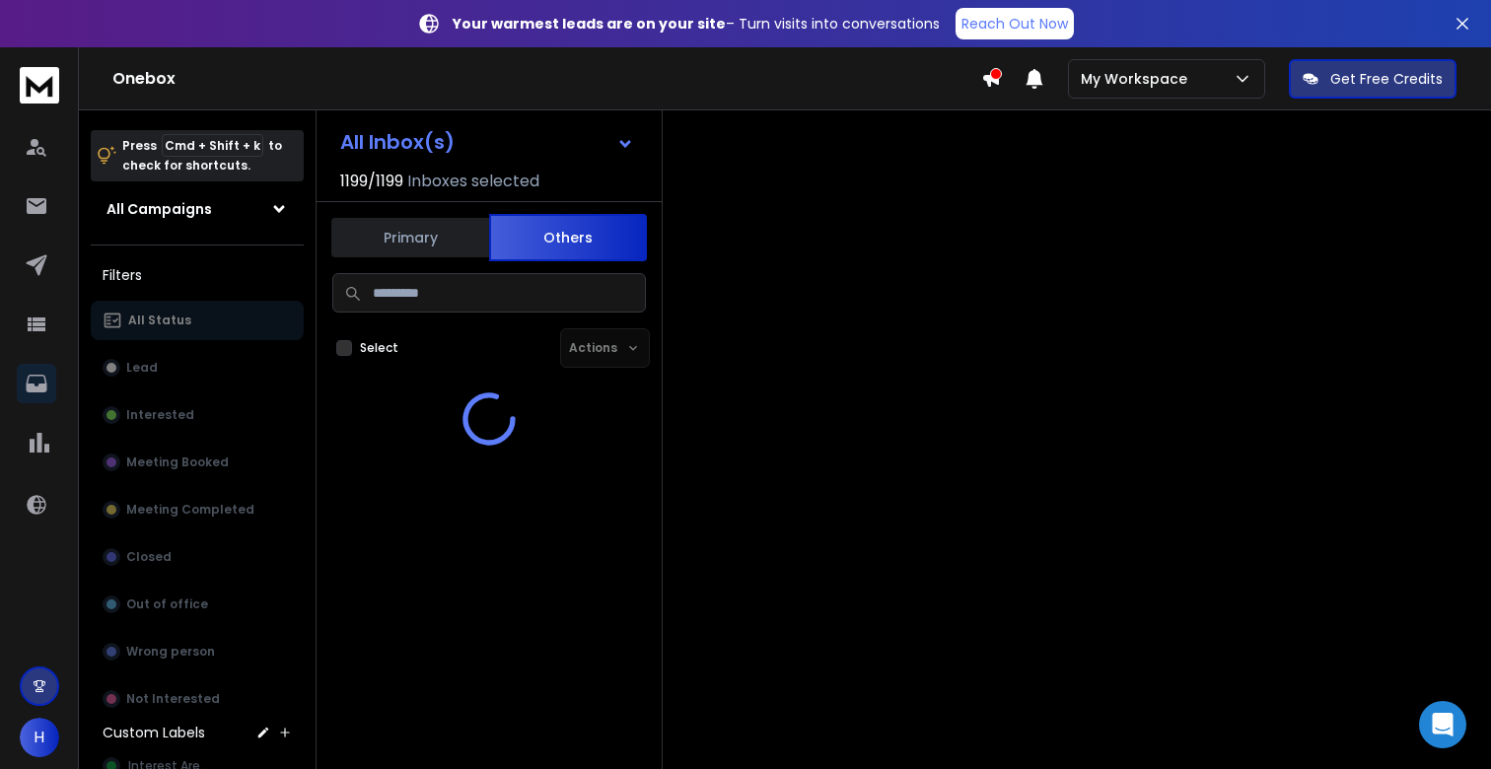
click at [566, 236] on button "Others" at bounding box center [568, 237] width 158 height 47
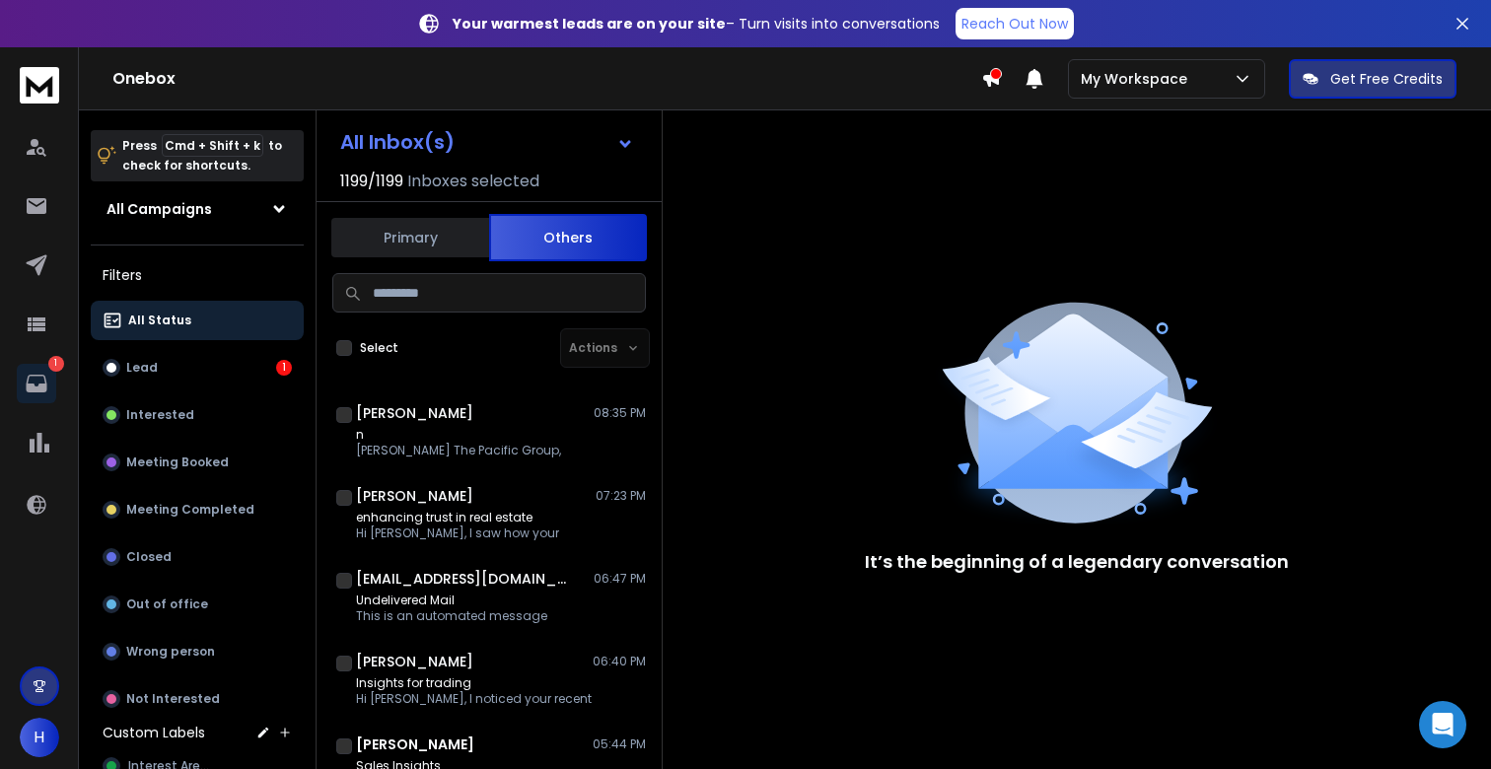
click at [425, 216] on button "Primary" at bounding box center [410, 237] width 158 height 43
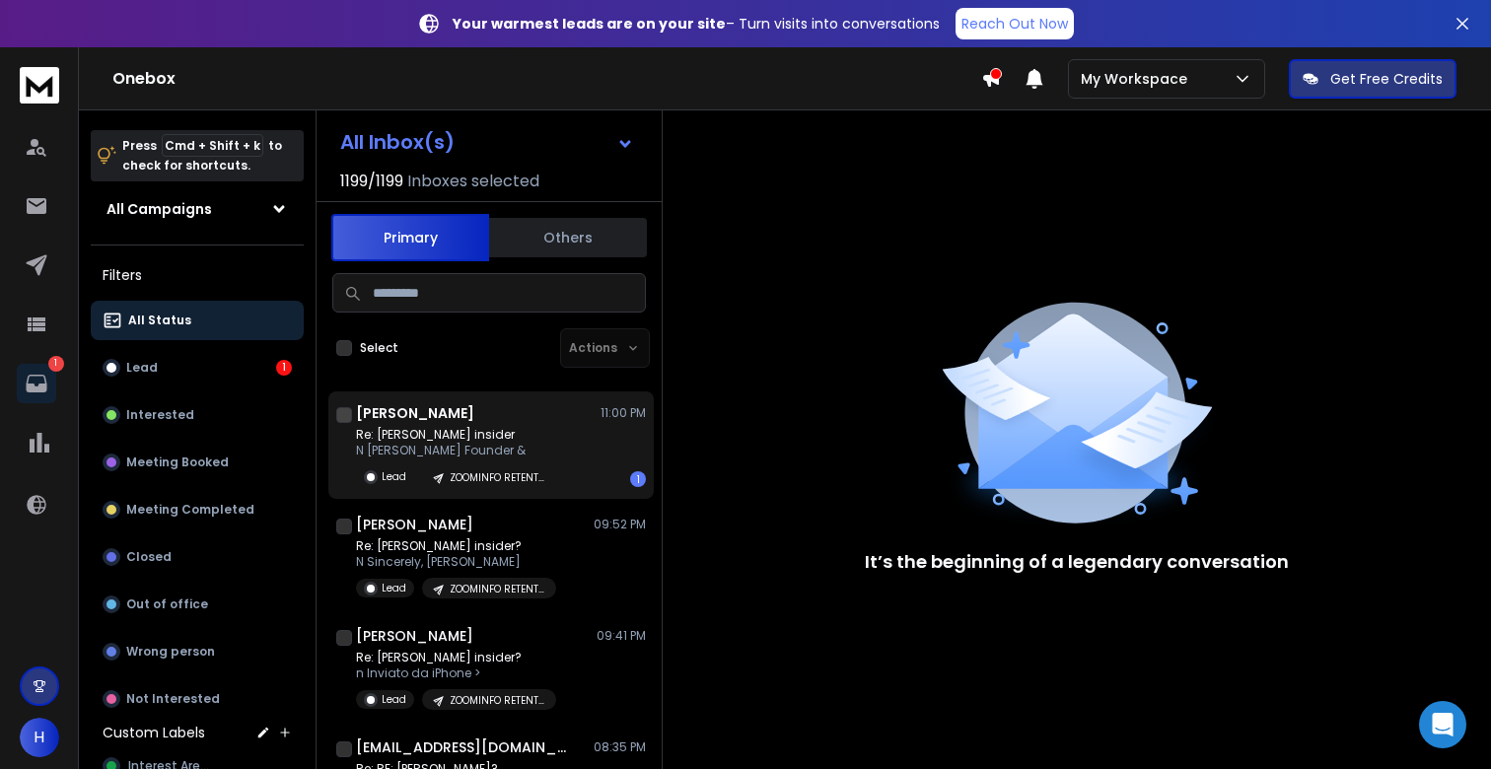
click at [586, 421] on div "[PERSON_NAME] 11:00 PM" at bounding box center [501, 413] width 290 height 20
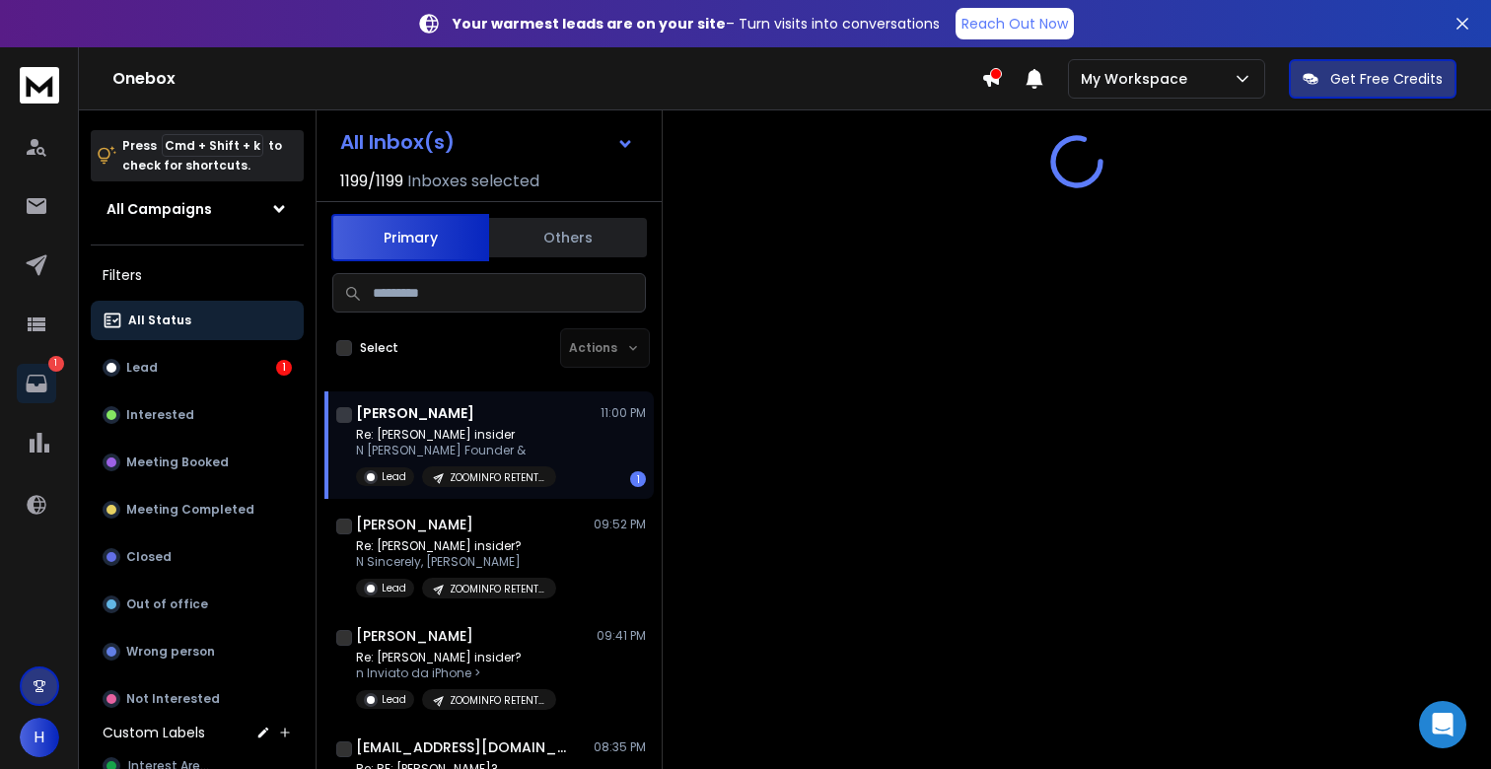
click at [586, 421] on div "[PERSON_NAME] 11:00 PM" at bounding box center [501, 413] width 290 height 20
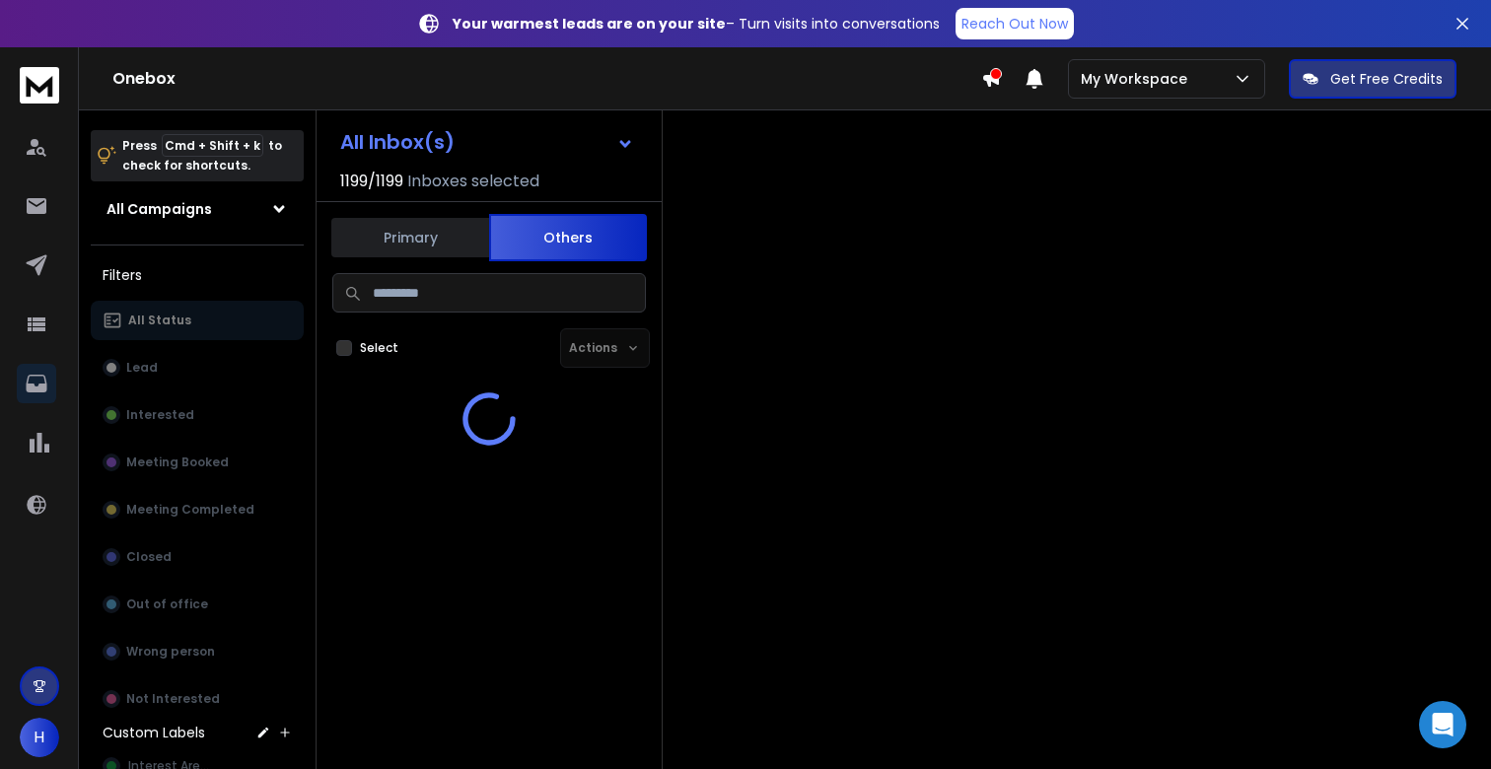
click at [554, 229] on button "Others" at bounding box center [568, 237] width 158 height 47
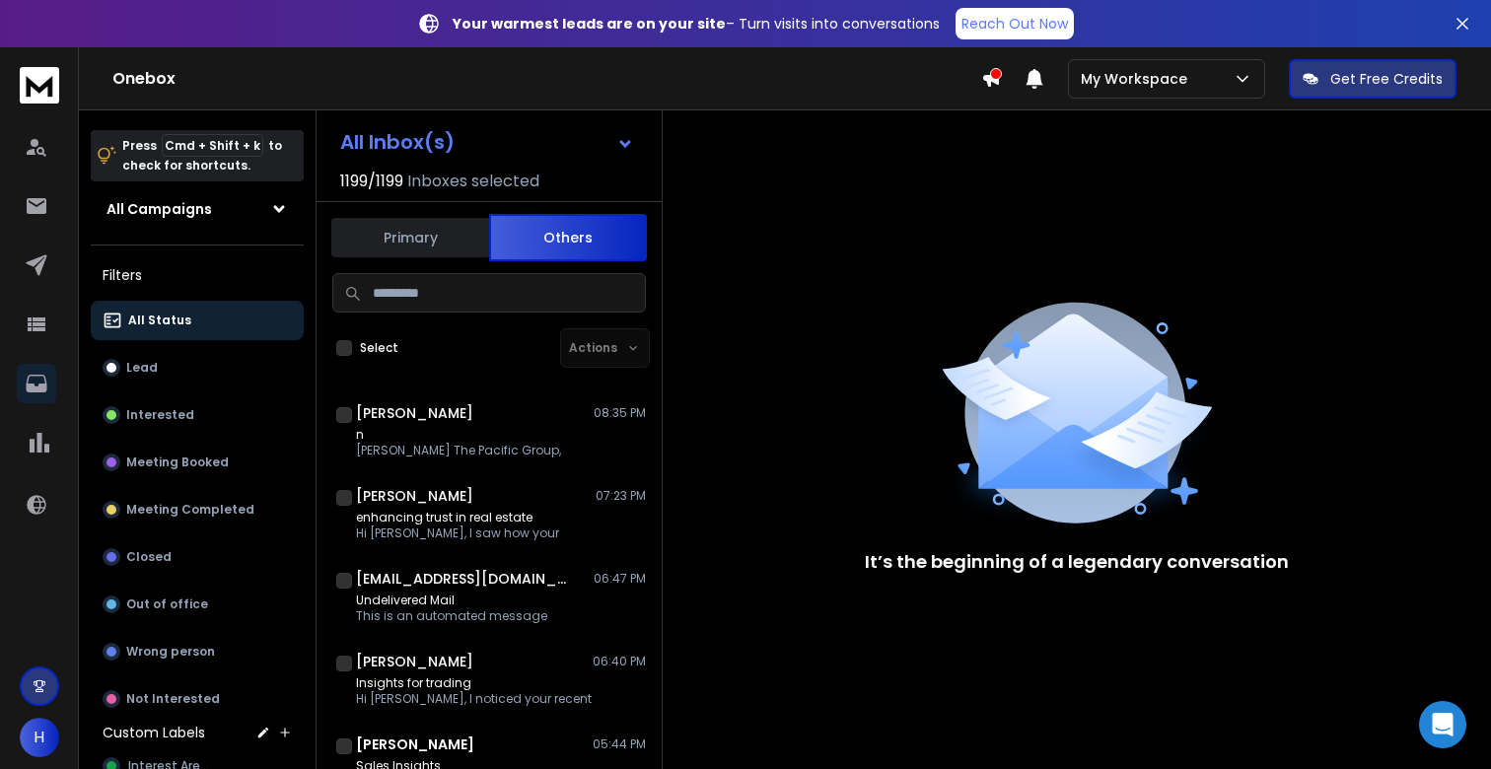
click at [401, 222] on button "Primary" at bounding box center [410, 237] width 158 height 43
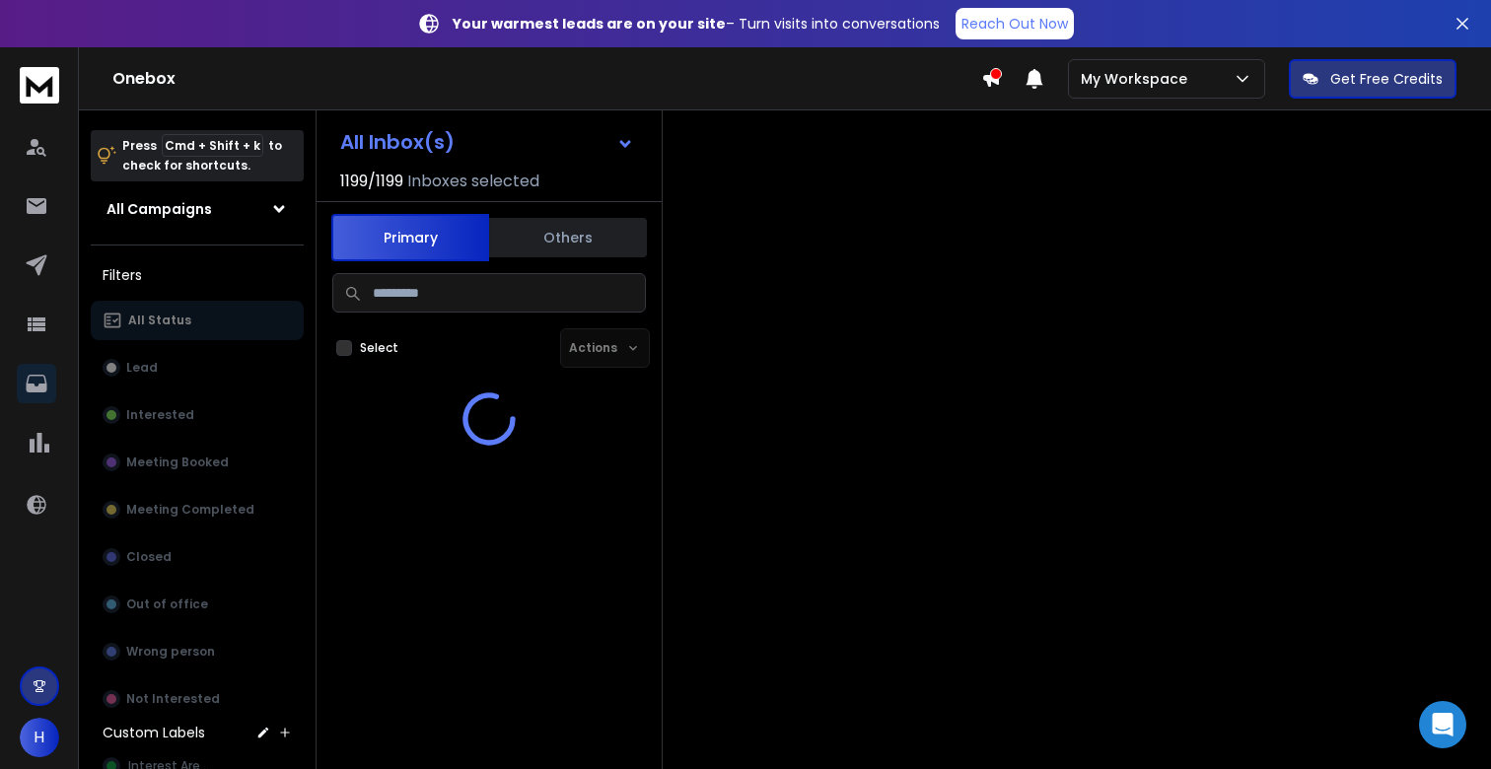
click at [401, 222] on button "Primary" at bounding box center [410, 237] width 158 height 47
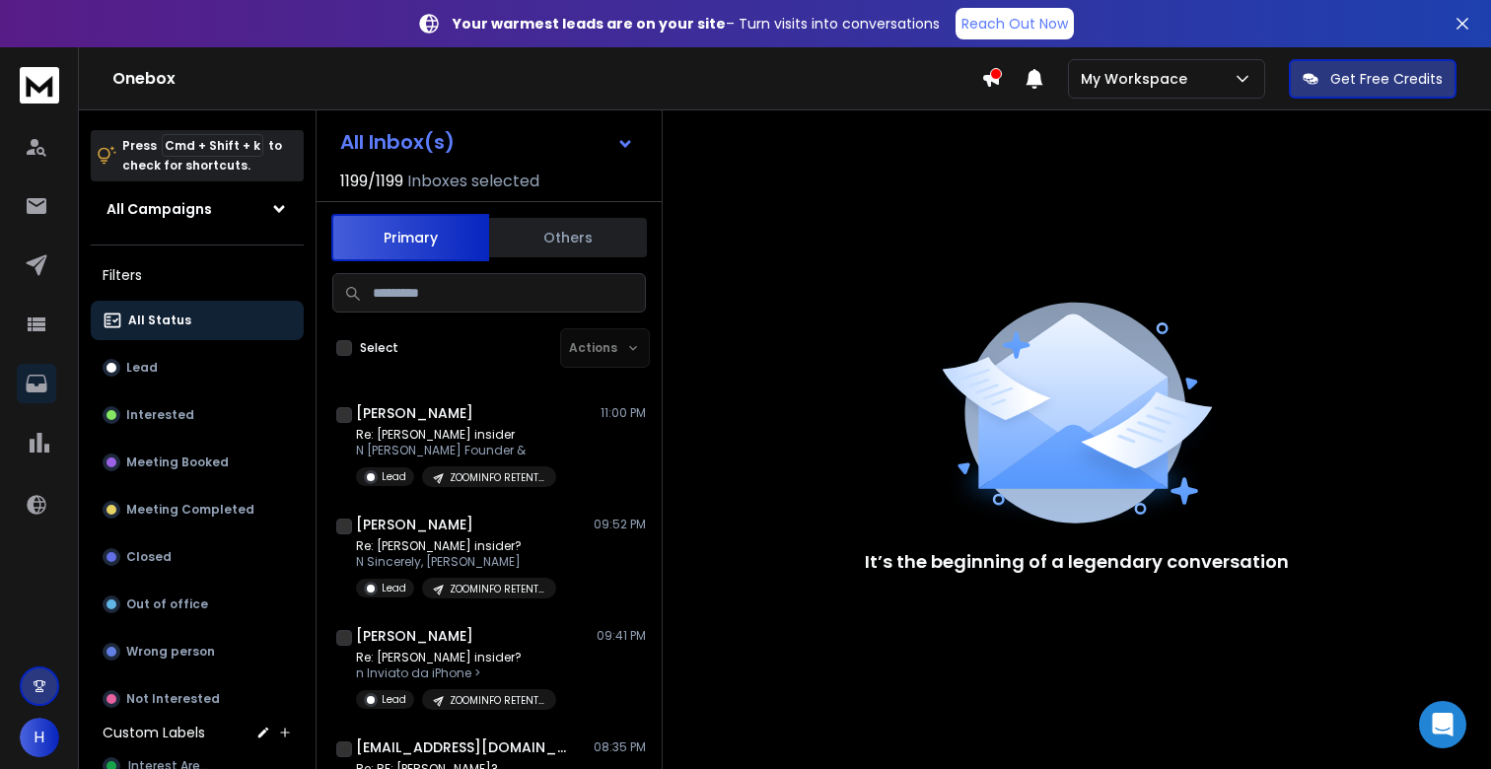
drag, startPoint x: 619, startPoint y: 278, endPoint x: 609, endPoint y: 273, distance: 11.0
click at [618, 277] on input at bounding box center [488, 292] width 313 height 39
click at [606, 271] on div at bounding box center [488, 288] width 329 height 47
click at [595, 251] on button "Others" at bounding box center [568, 237] width 158 height 43
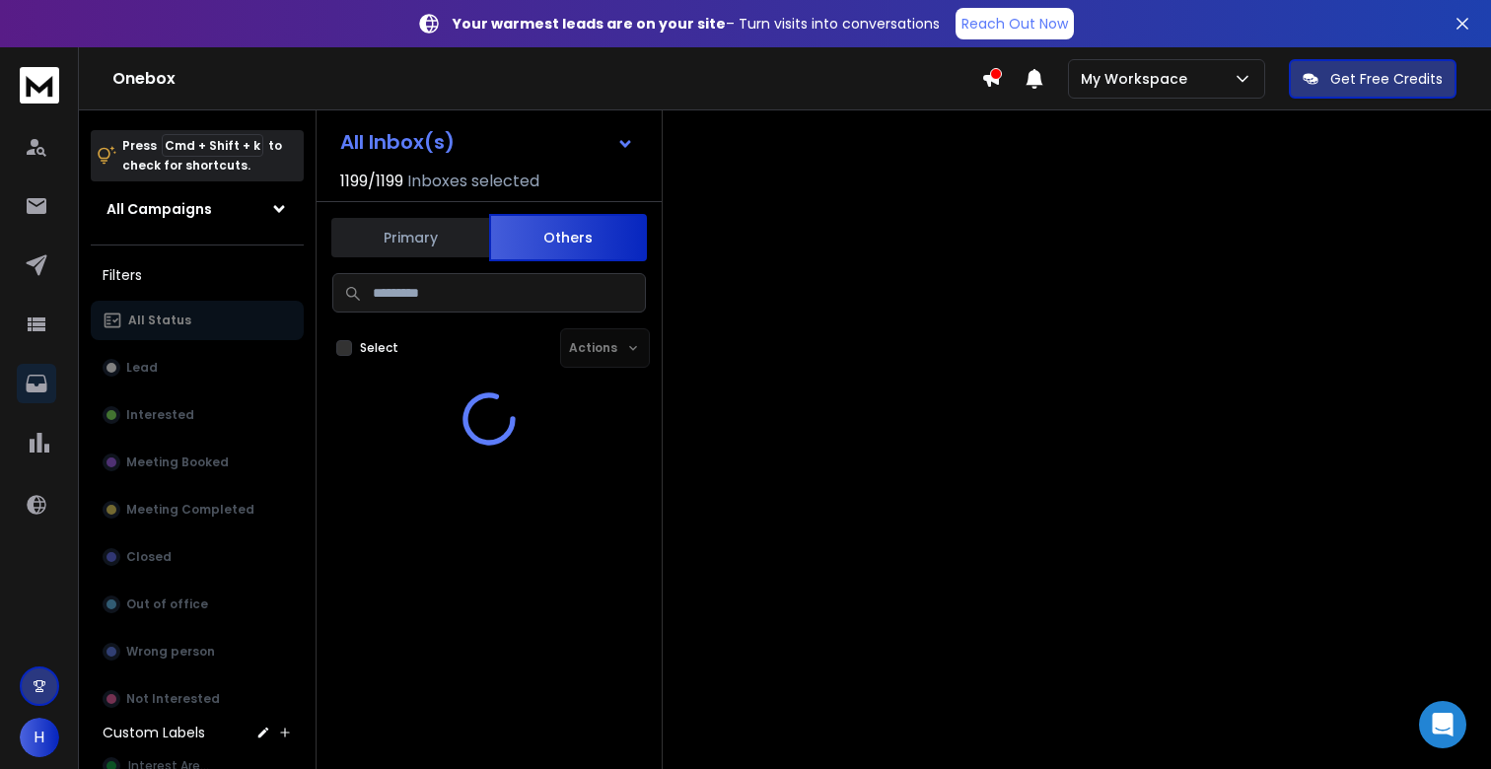
click at [595, 251] on button "Others" at bounding box center [568, 237] width 158 height 47
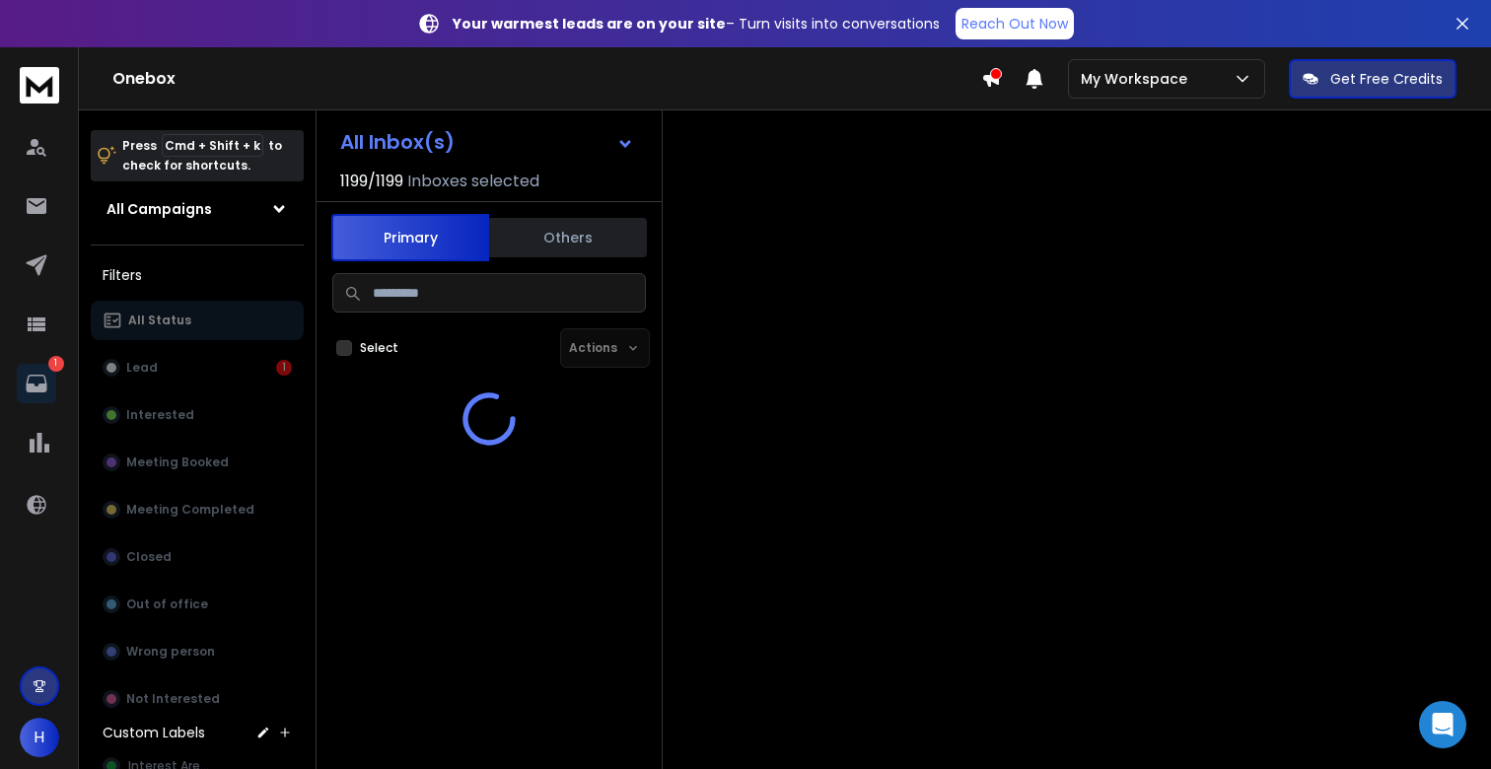
click at [456, 231] on button "Primary" at bounding box center [410, 237] width 158 height 47
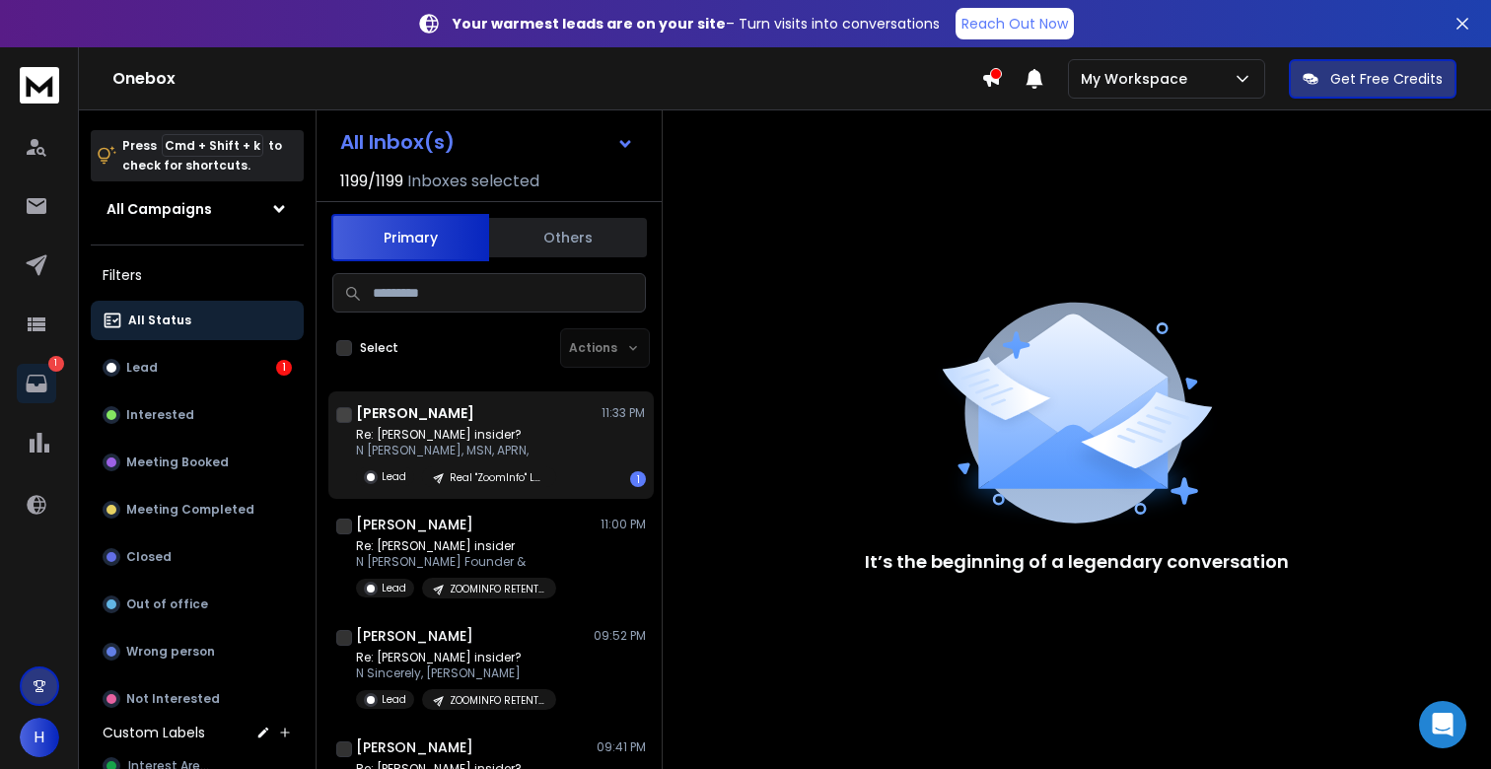
click at [591, 470] on div "Re: [PERSON_NAME] insider? N [PERSON_NAME], MSN, APRN, Lead Real "ZoomInfo" Lea…" at bounding box center [501, 457] width 290 height 60
click at [590, 469] on div "Re: [PERSON_NAME] insider? N [PERSON_NAME], MSN, APRN, Lead Real "ZoomInfo" Lea…" at bounding box center [501, 457] width 290 height 60
